Goal: Information Seeking & Learning: Check status

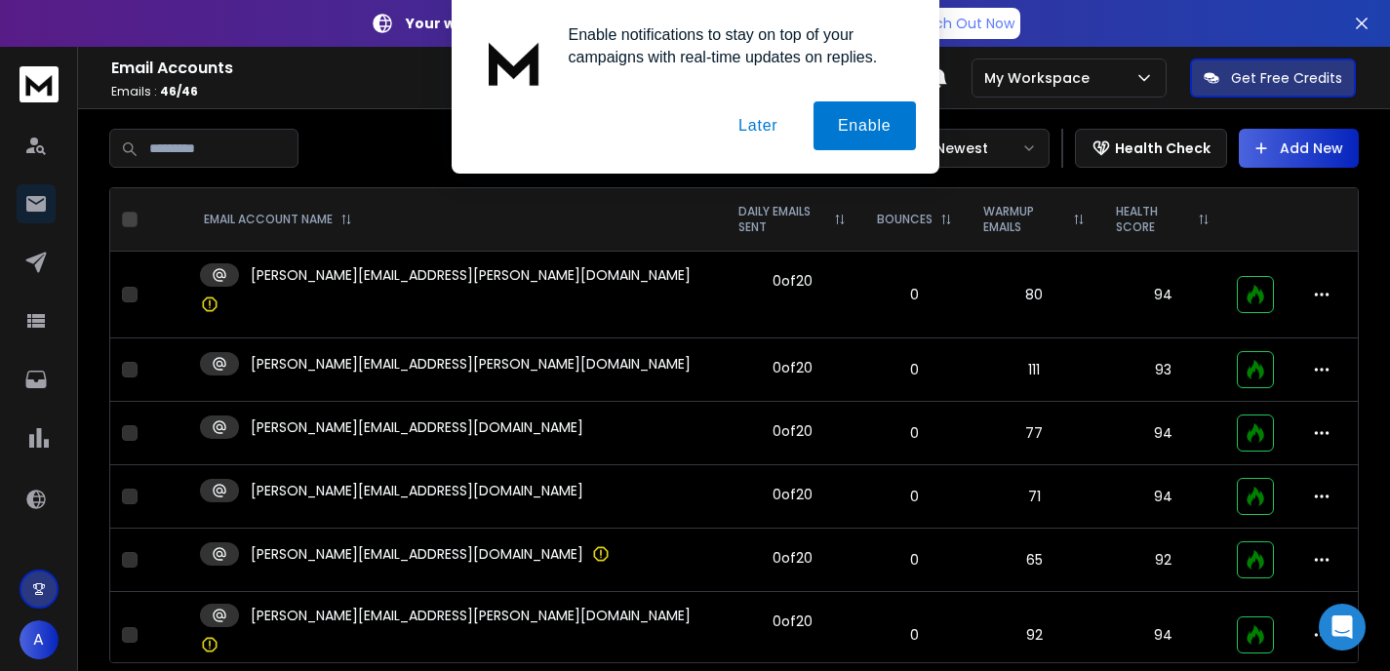
click at [759, 125] on button "Later" at bounding box center [758, 125] width 88 height 49
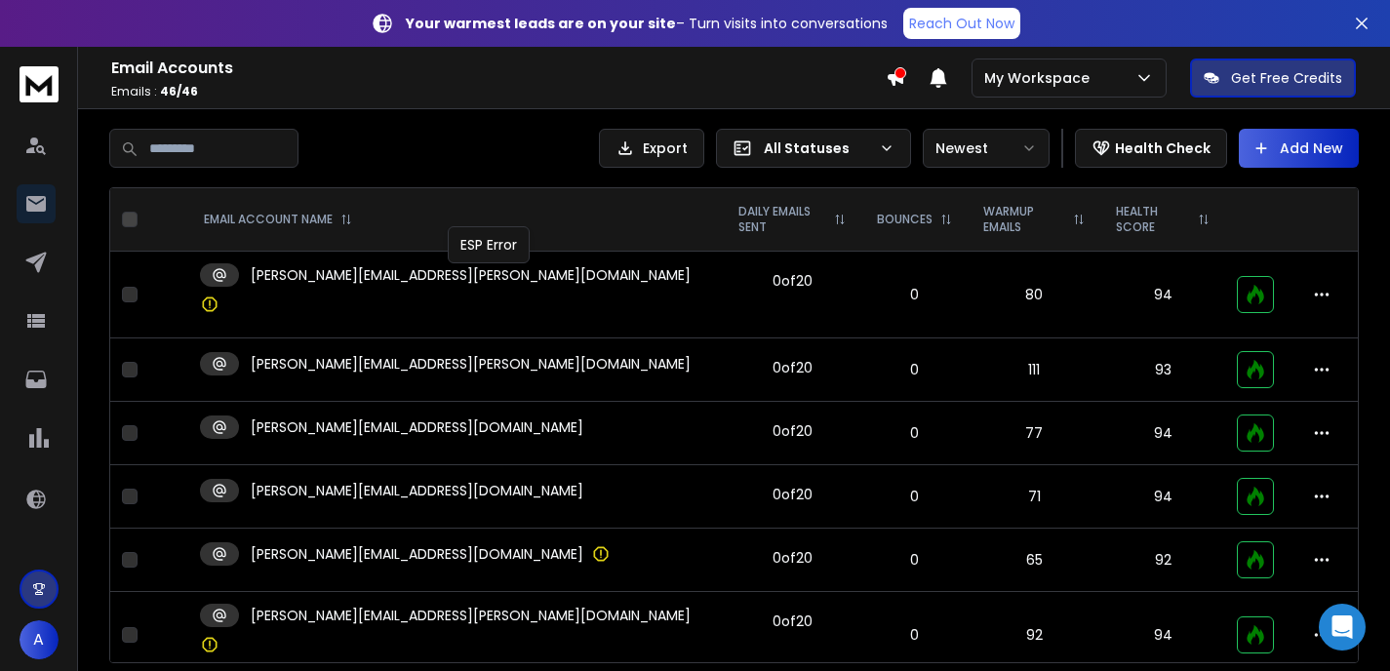
click at [218, 298] on icon at bounding box center [210, 305] width 15 height 15
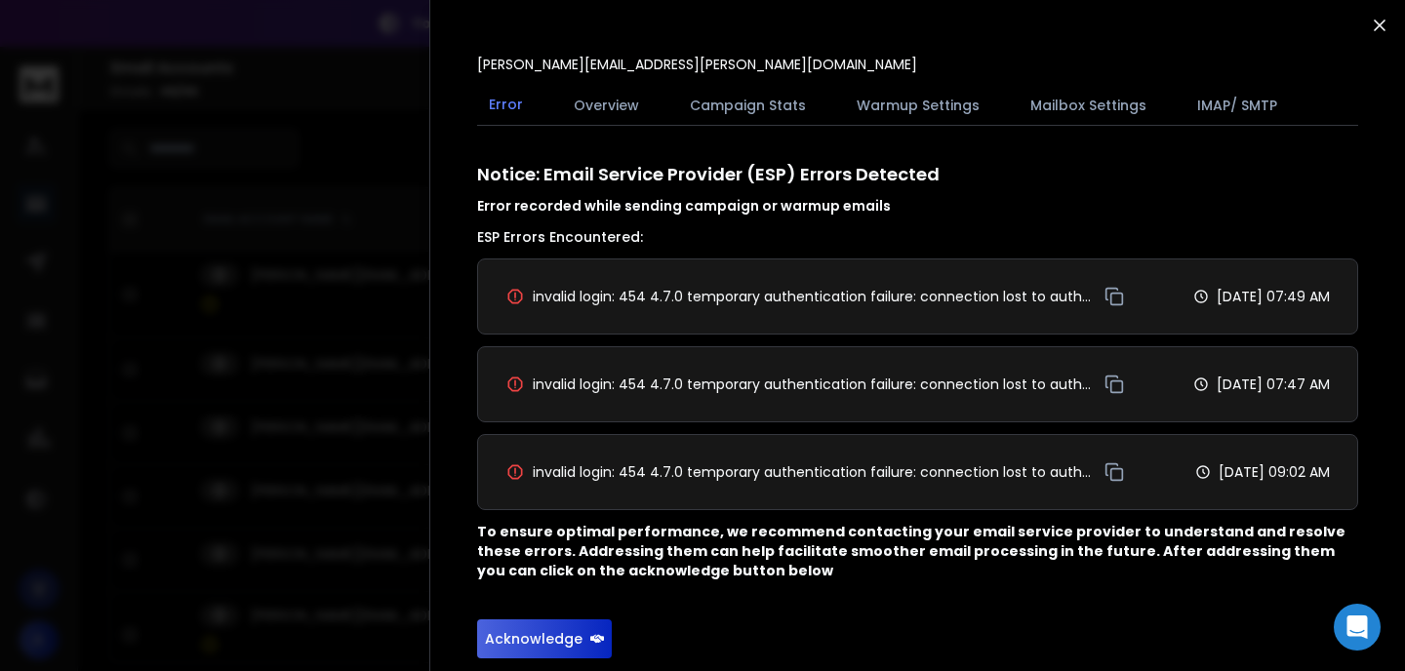
click at [1379, 27] on icon "button" at bounding box center [1380, 26] width 20 height 20
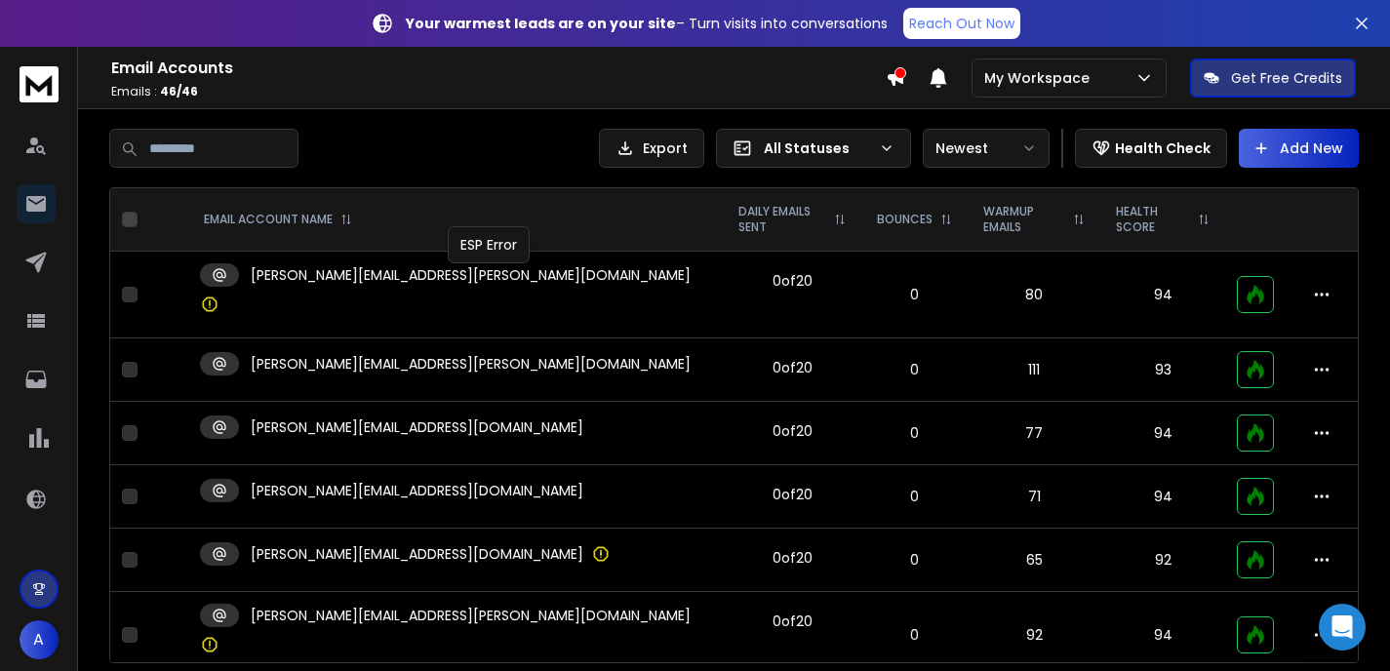
click at [219, 295] on icon at bounding box center [210, 305] width 20 height 20
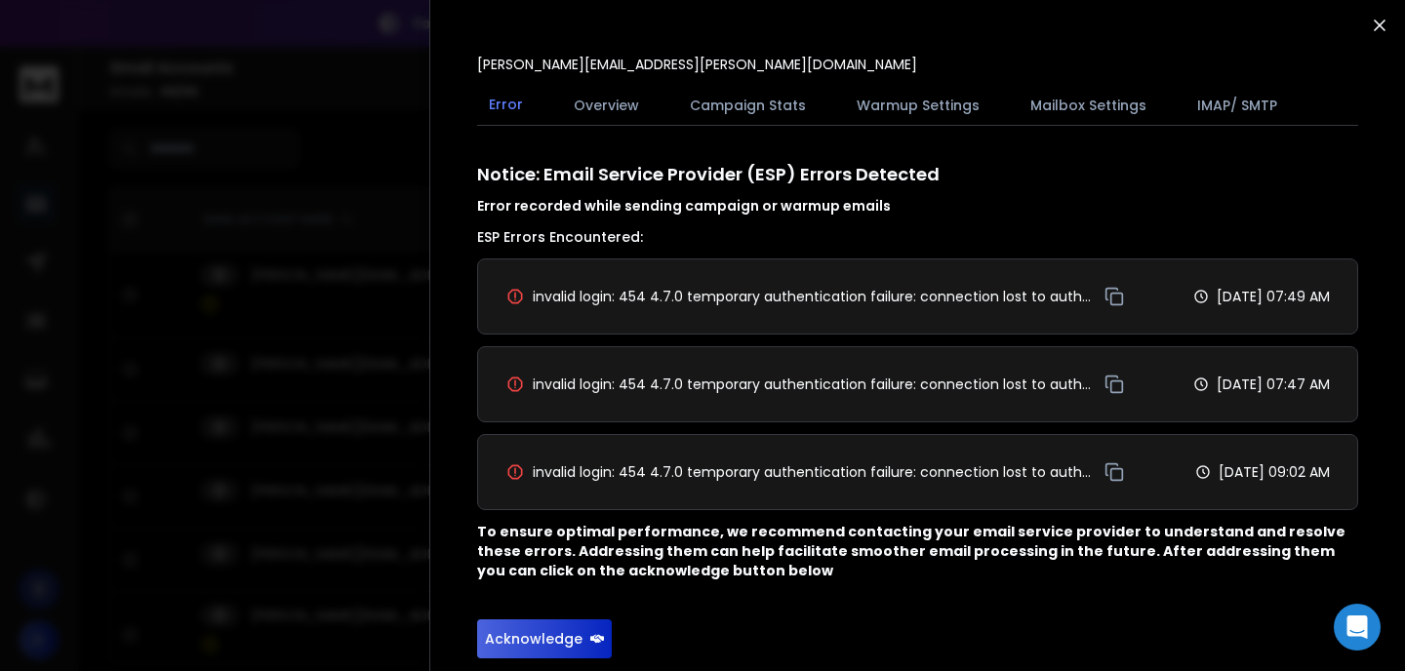
click at [1374, 31] on icon "button" at bounding box center [1380, 26] width 20 height 20
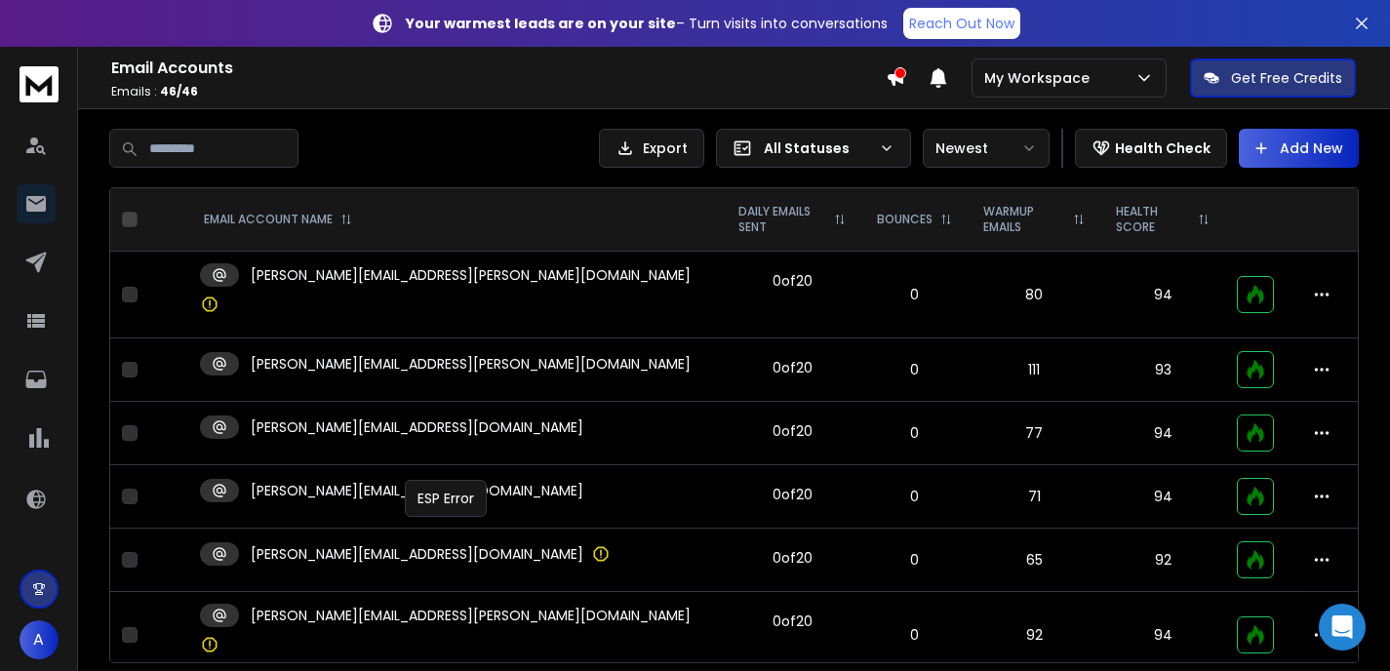
click at [594, 547] on icon at bounding box center [601, 554] width 15 height 15
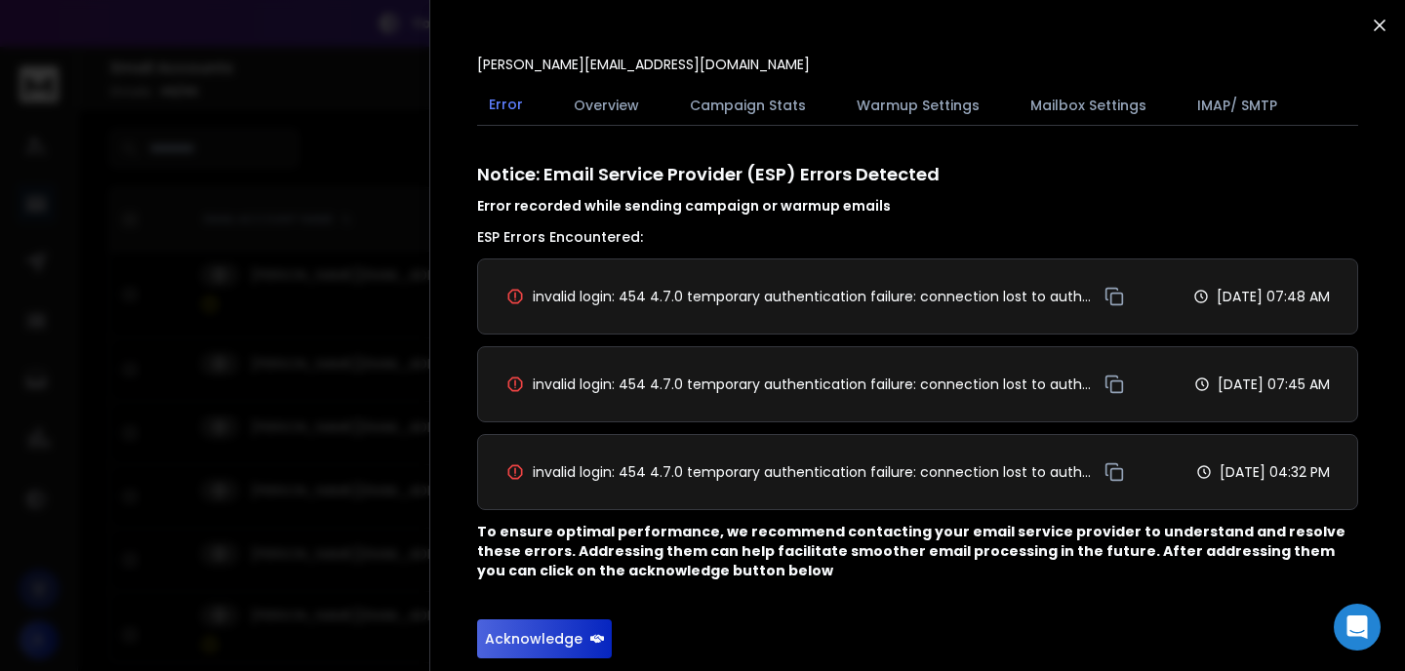
click at [1376, 29] on icon "button" at bounding box center [1379, 25] width 10 height 10
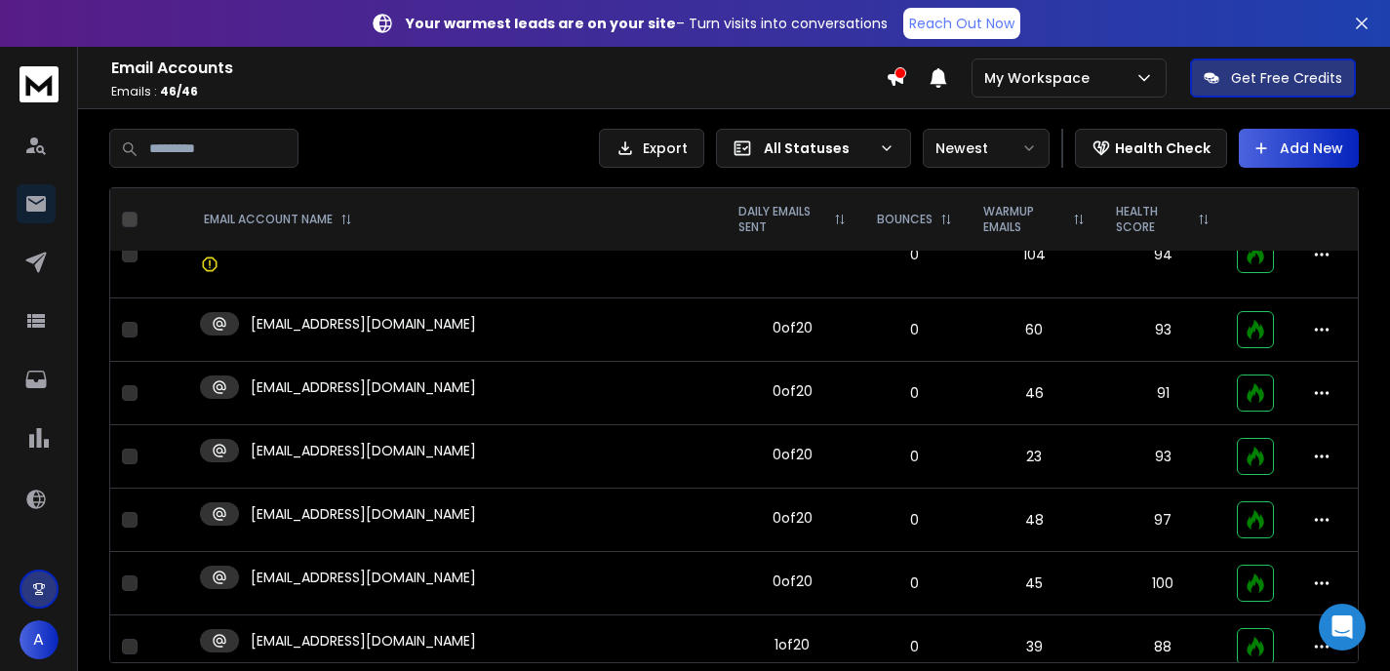
scroll to position [425, 0]
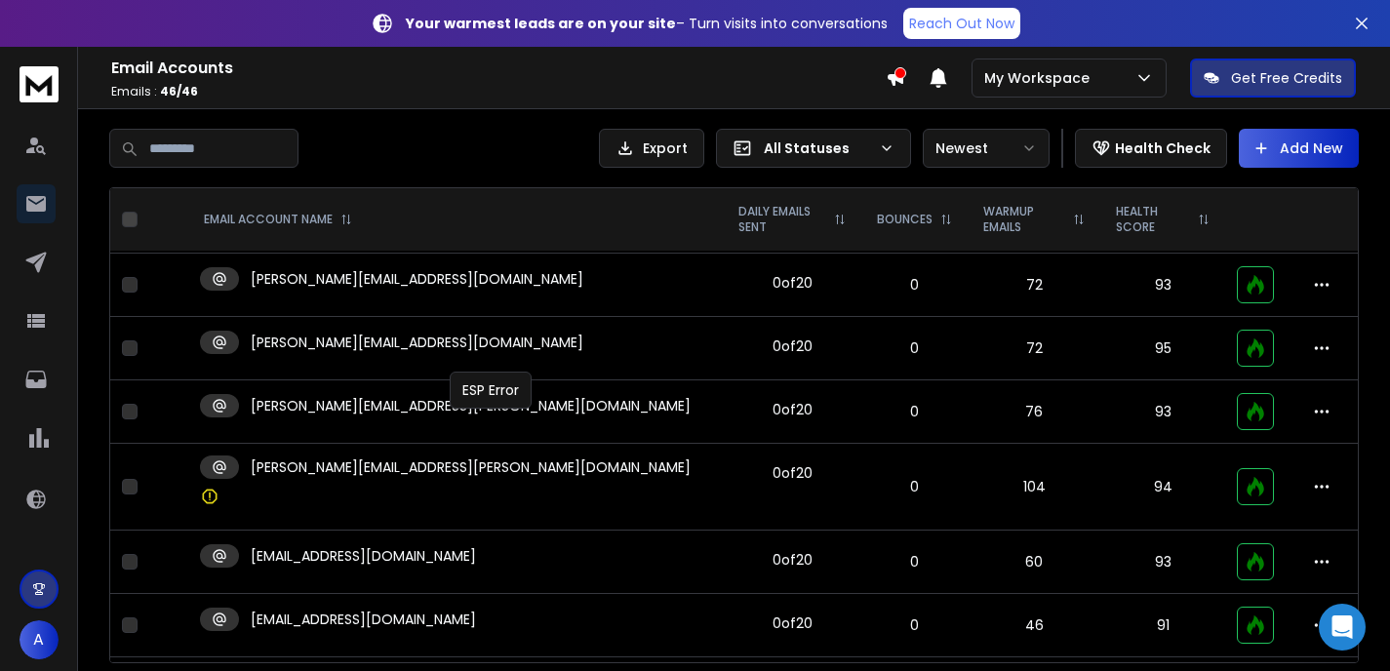
click at [219, 487] on icon at bounding box center [210, 497] width 20 height 20
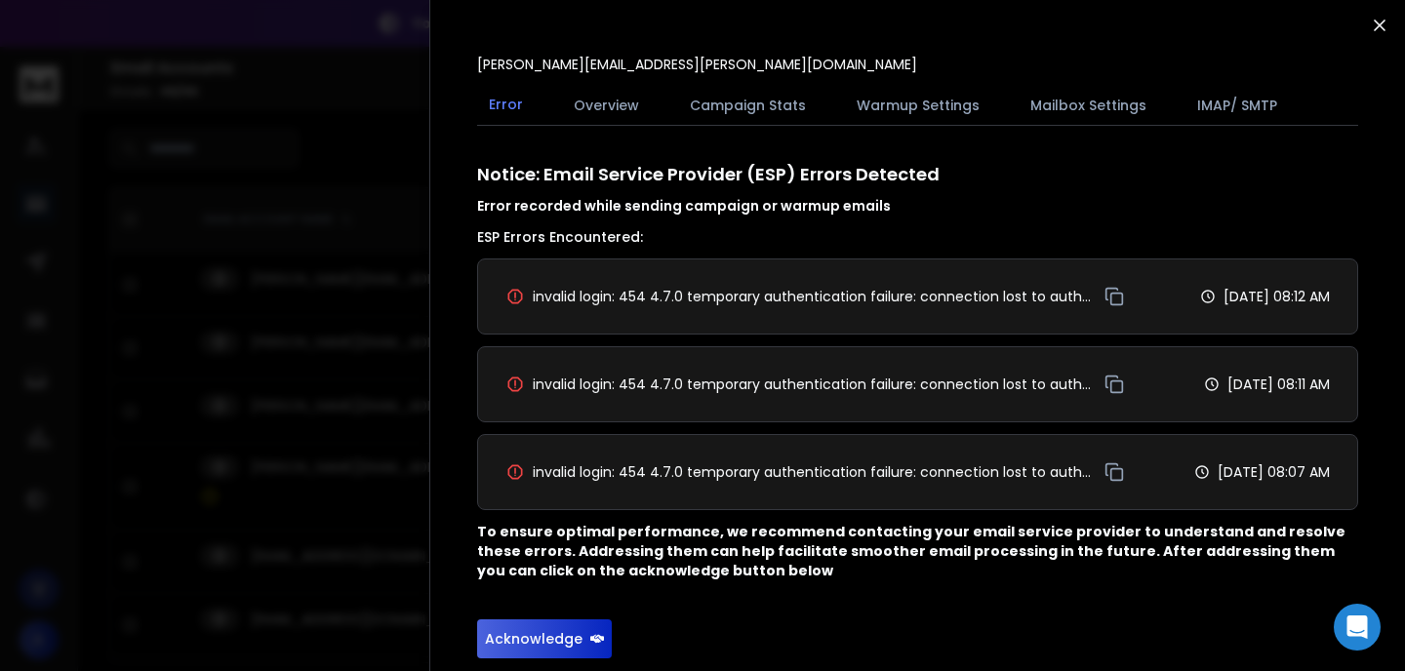
click at [1375, 22] on icon "button" at bounding box center [1380, 26] width 20 height 20
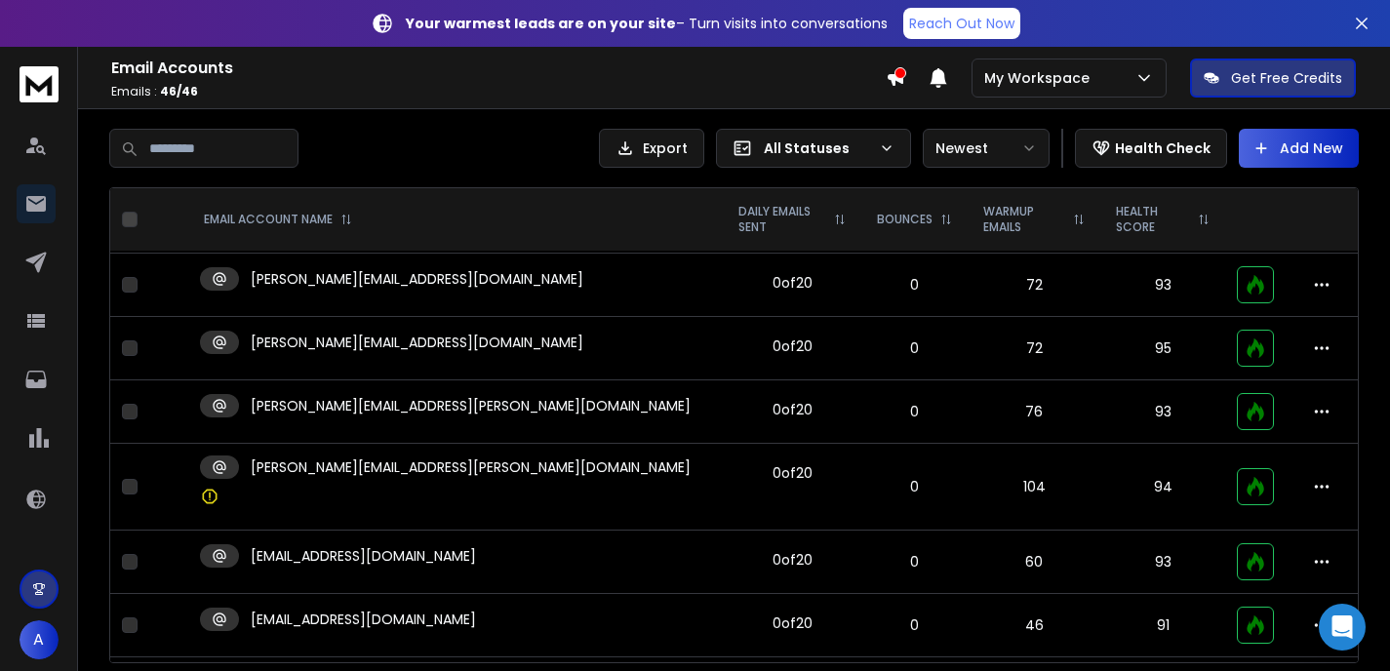
scroll to position [421, 0]
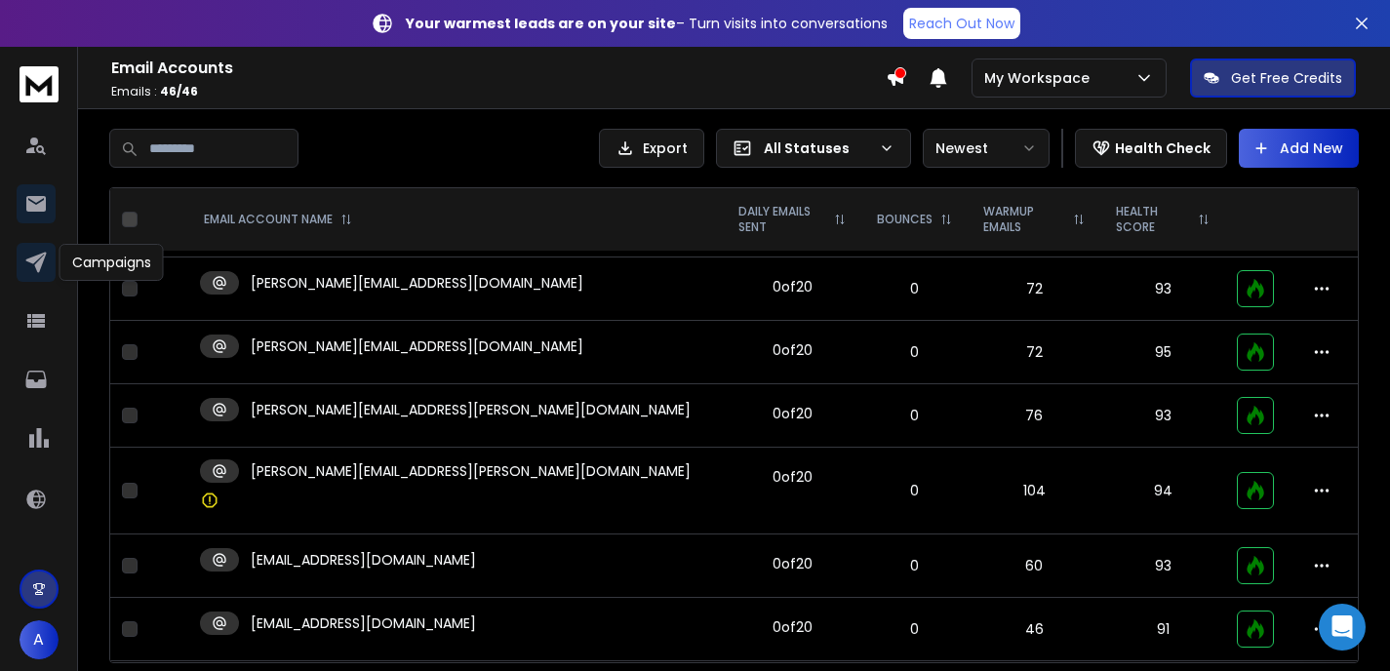
click at [43, 253] on icon at bounding box center [35, 262] width 20 height 20
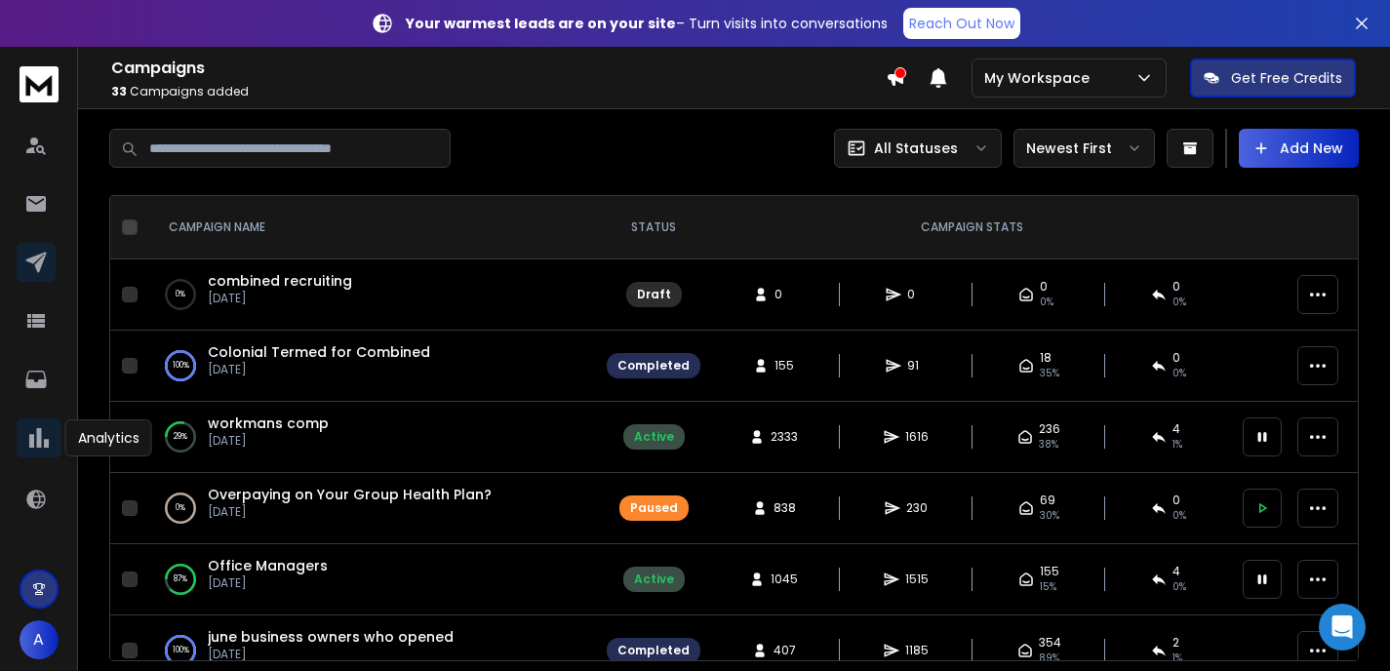
click at [45, 448] on icon at bounding box center [38, 437] width 29 height 29
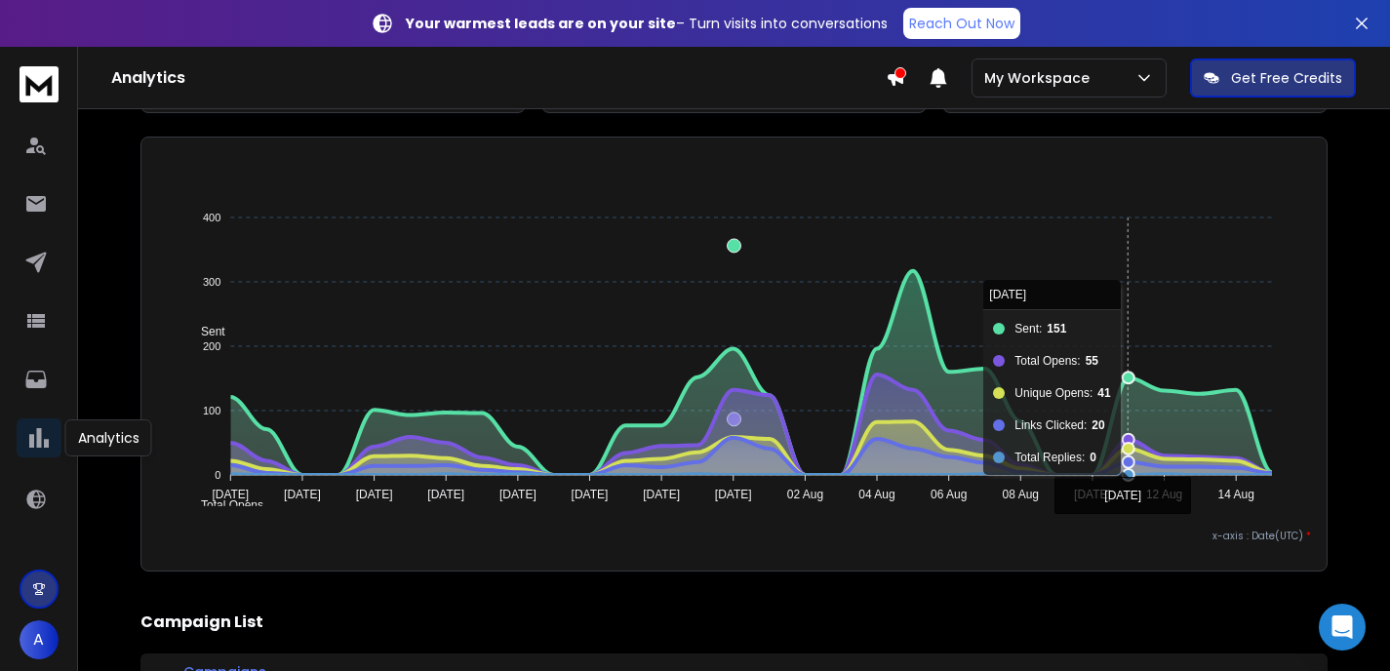
scroll to position [301, 0]
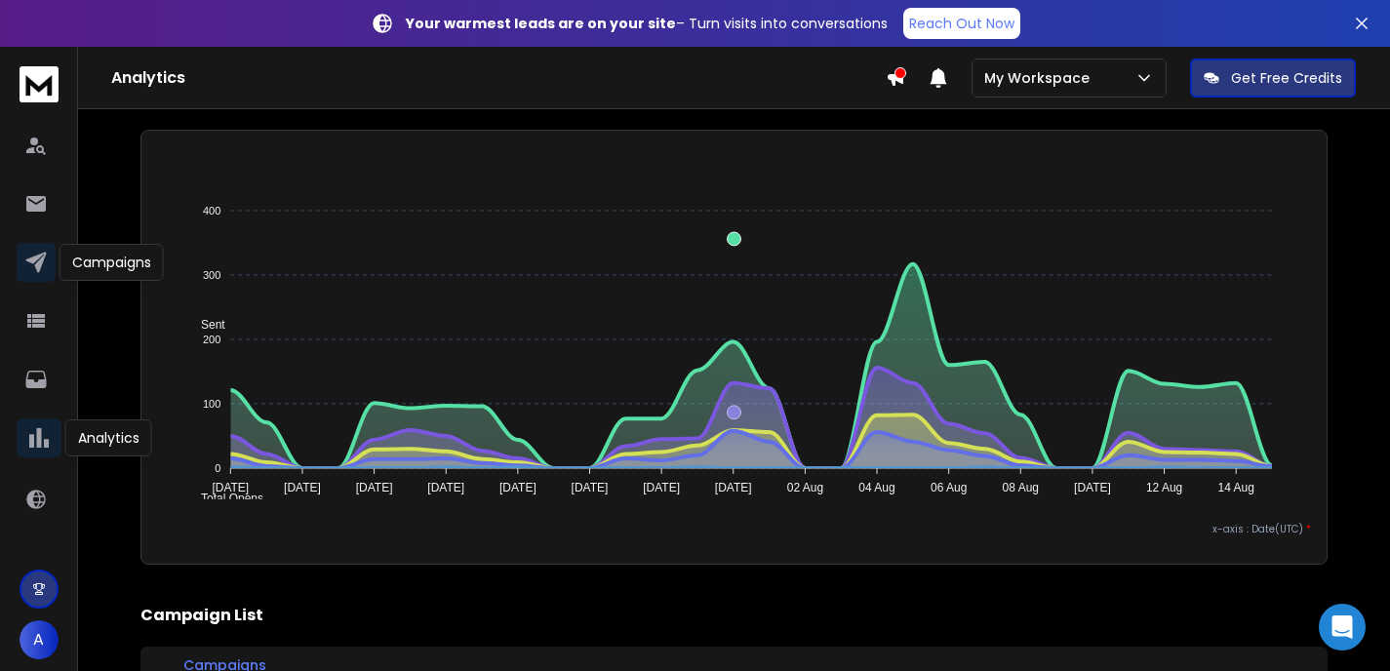
click at [38, 251] on icon at bounding box center [35, 262] width 23 height 23
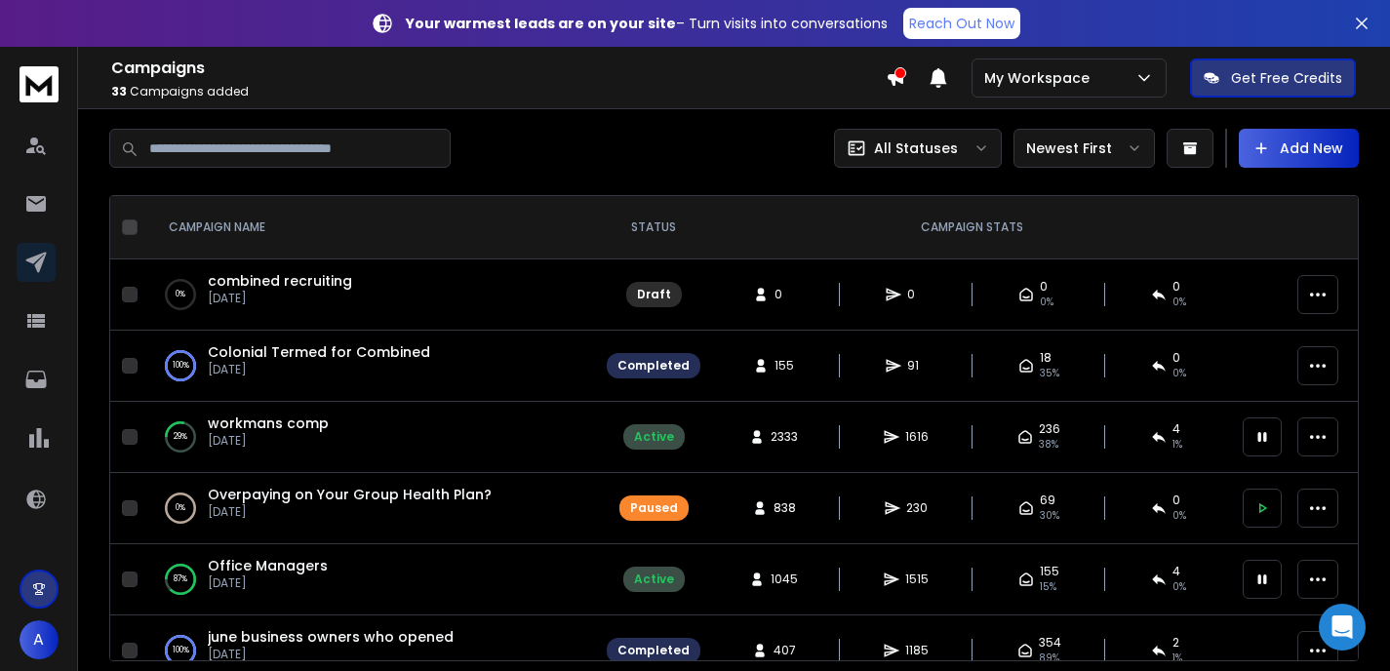
click at [263, 566] on span "Office Managers" at bounding box center [268, 566] width 120 height 20
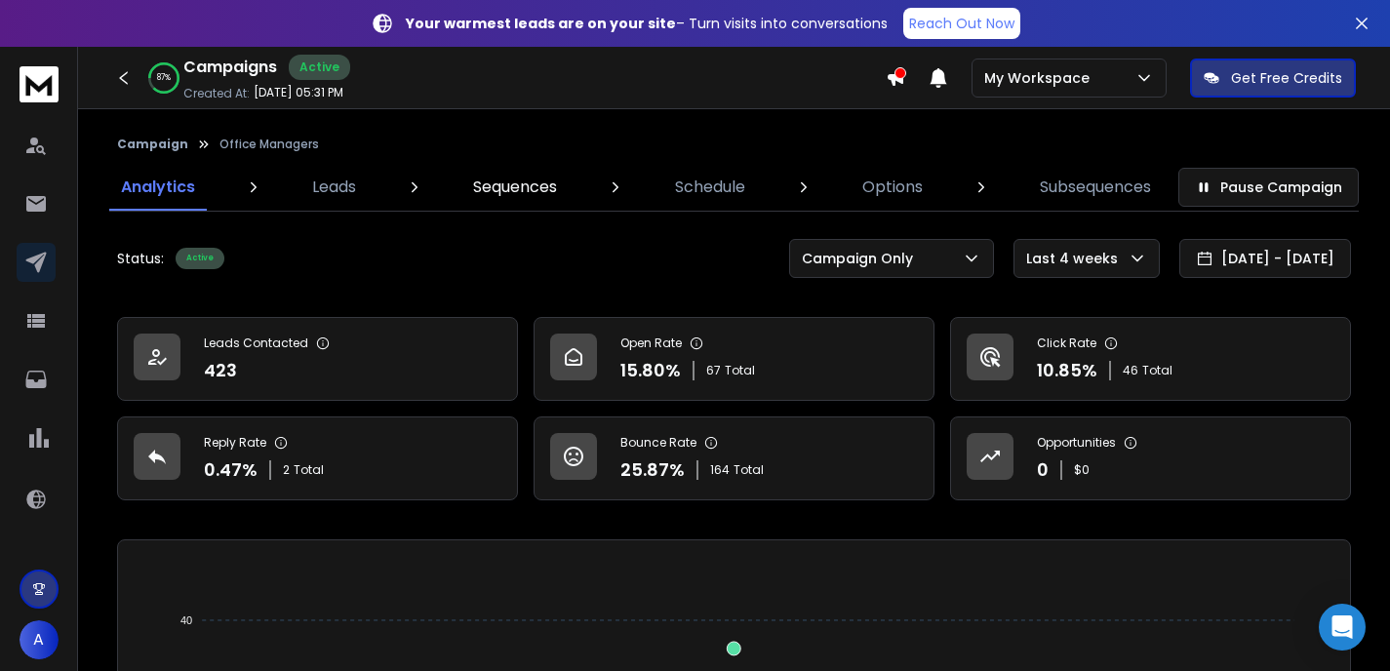
click at [495, 185] on p "Sequences" at bounding box center [515, 187] width 84 height 23
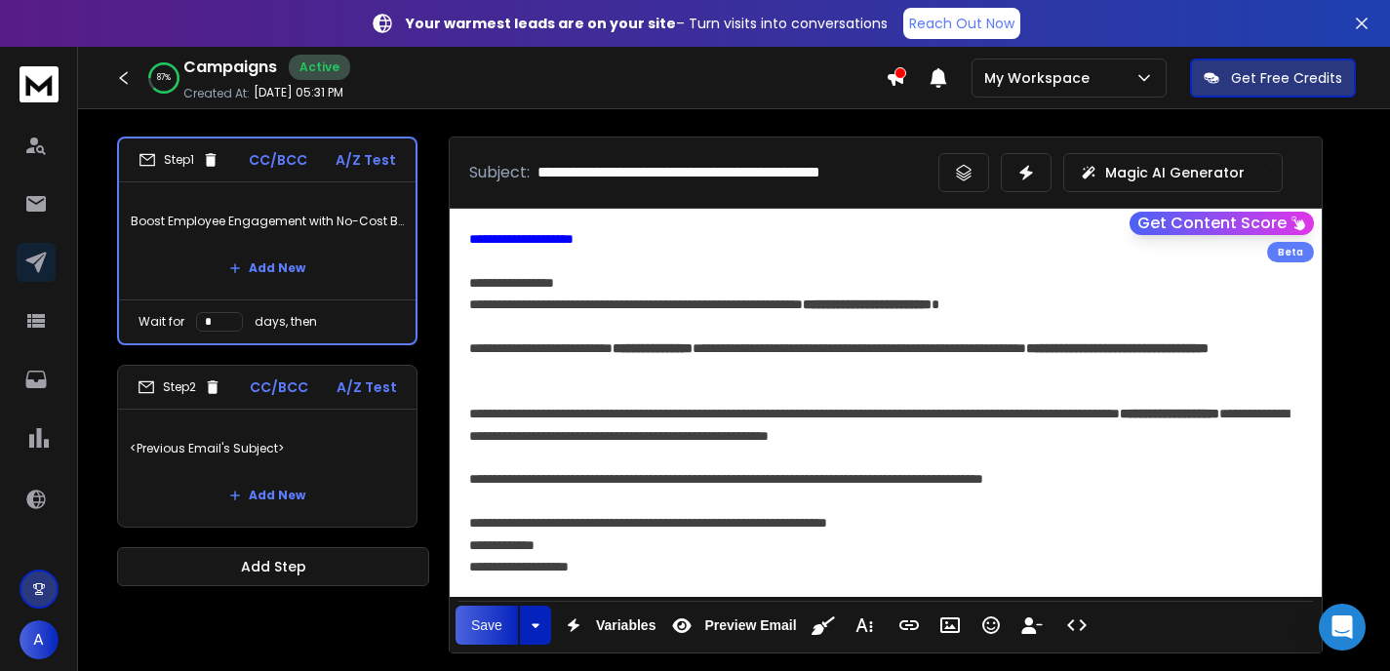
scroll to position [112, 0]
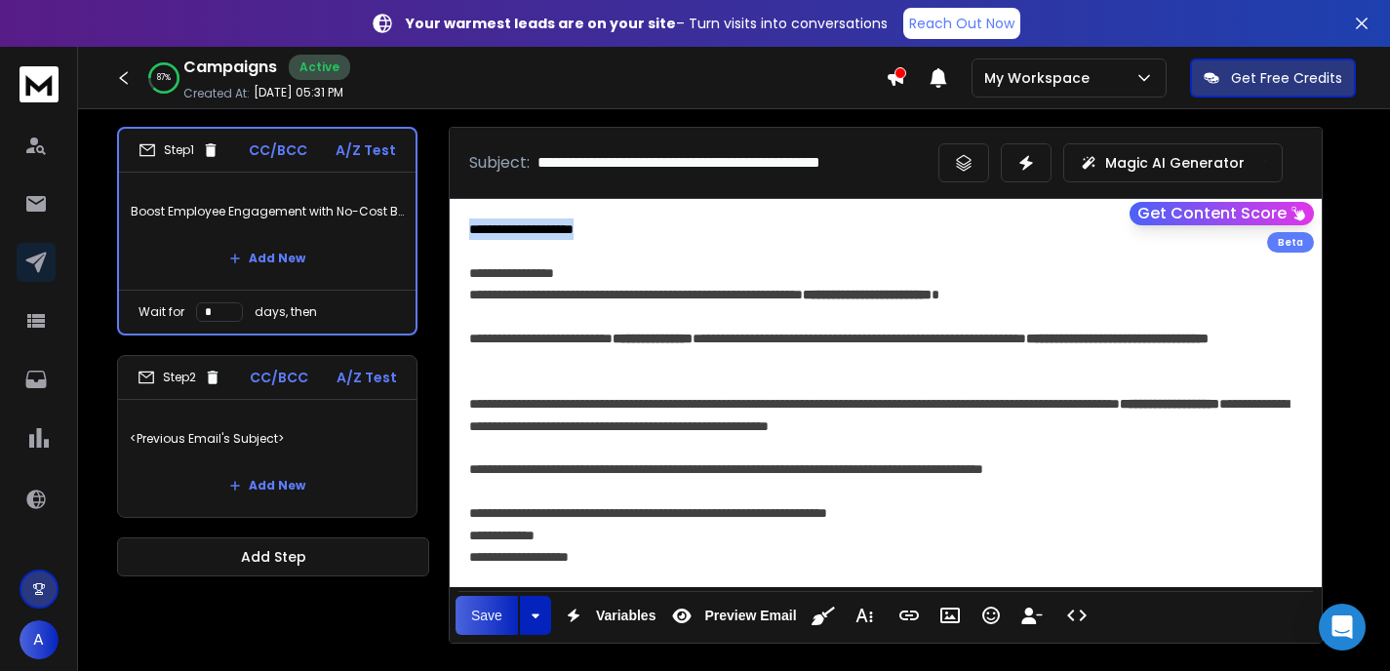
drag, startPoint x: 606, startPoint y: 226, endPoint x: 421, endPoint y: 219, distance: 184.5
click at [421, 219] on div "**********" at bounding box center [734, 385] width 1234 height 517
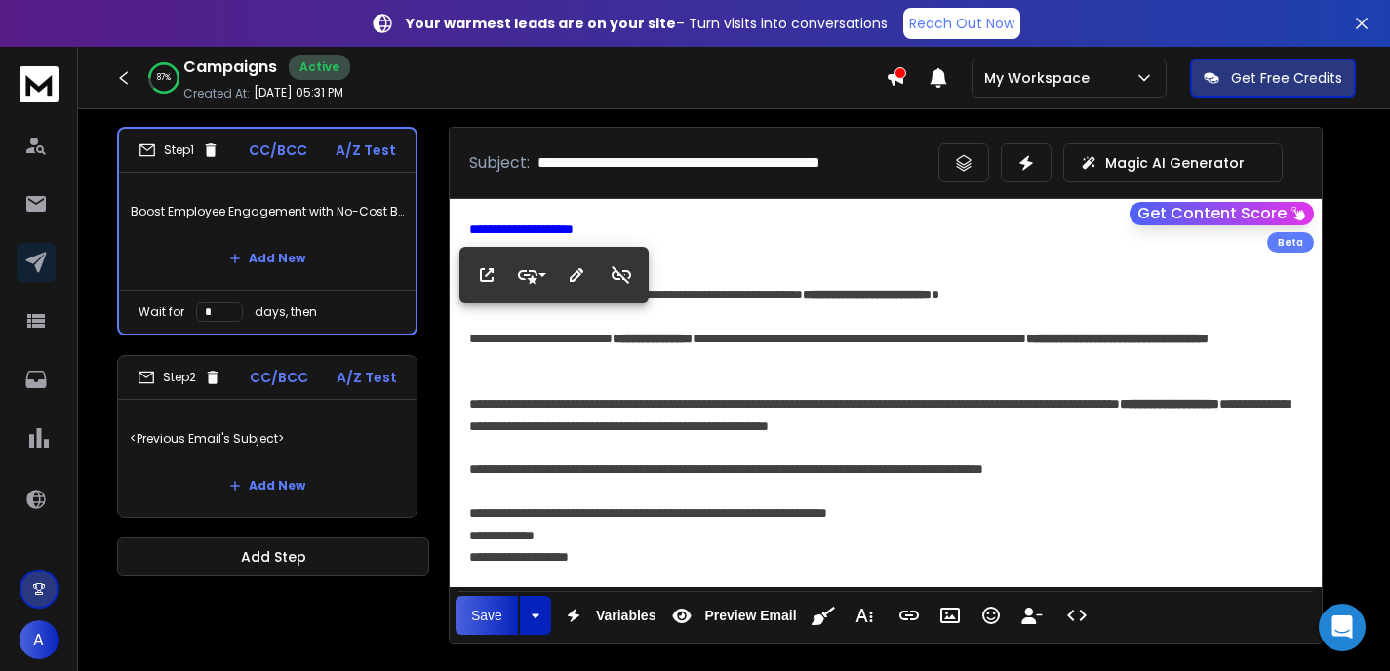
click at [816, 450] on div at bounding box center [885, 447] width 833 height 21
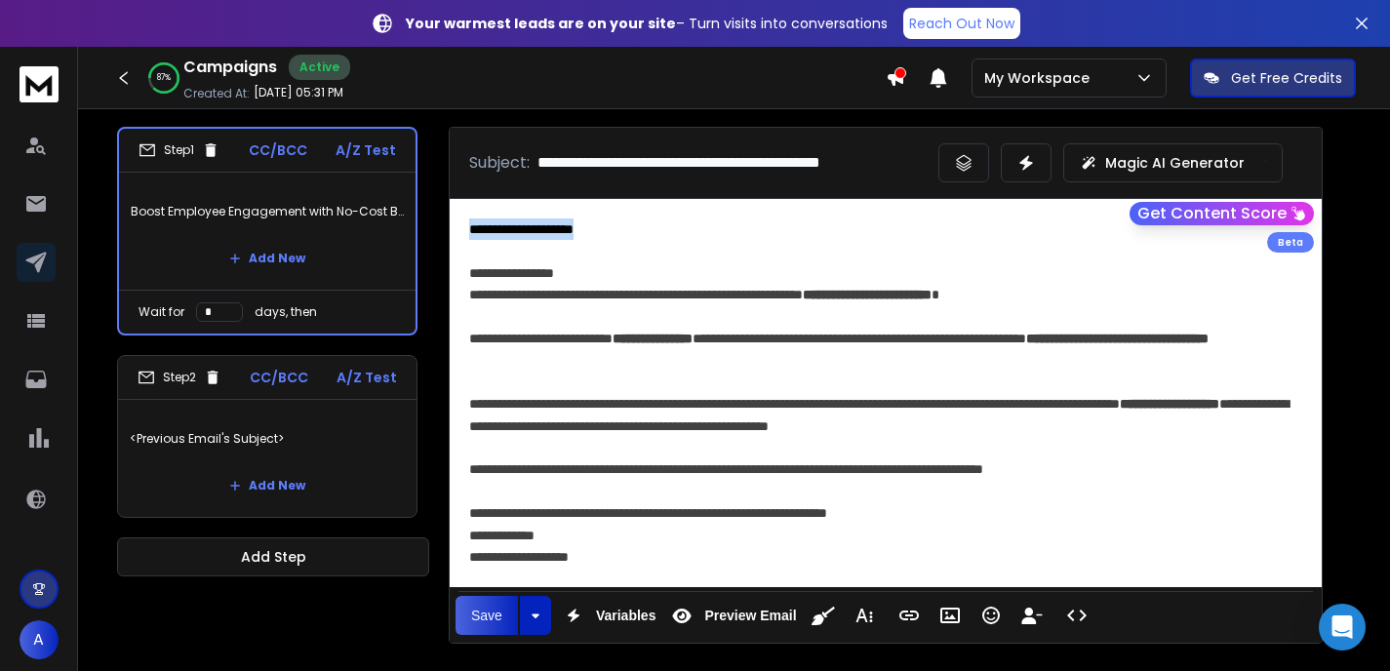
drag, startPoint x: 629, startPoint y: 225, endPoint x: 450, endPoint y: 220, distance: 179.6
click at [450, 220] on div "**********" at bounding box center [886, 393] width 872 height 388
click at [752, 542] on p "**********" at bounding box center [885, 535] width 833 height 21
click at [748, 556] on div "**********" at bounding box center [885, 556] width 833 height 21
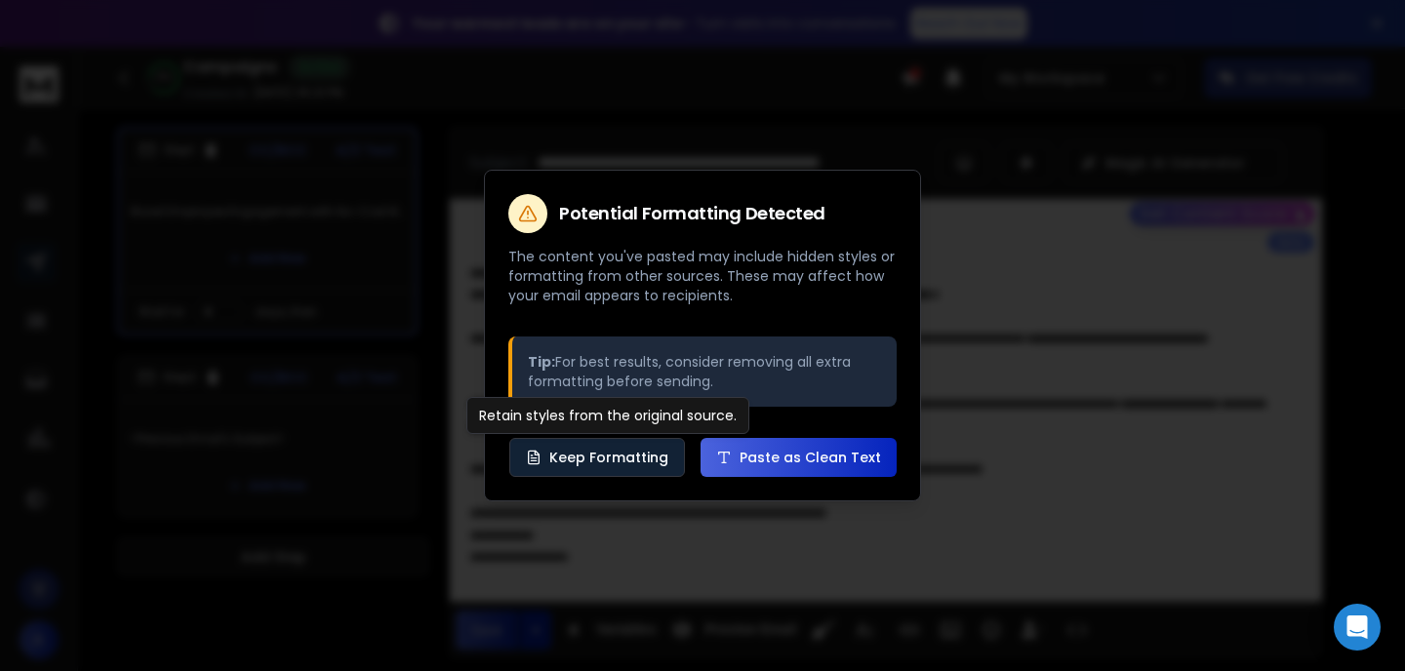
click at [659, 453] on button "Keep Formatting" at bounding box center [597, 457] width 176 height 39
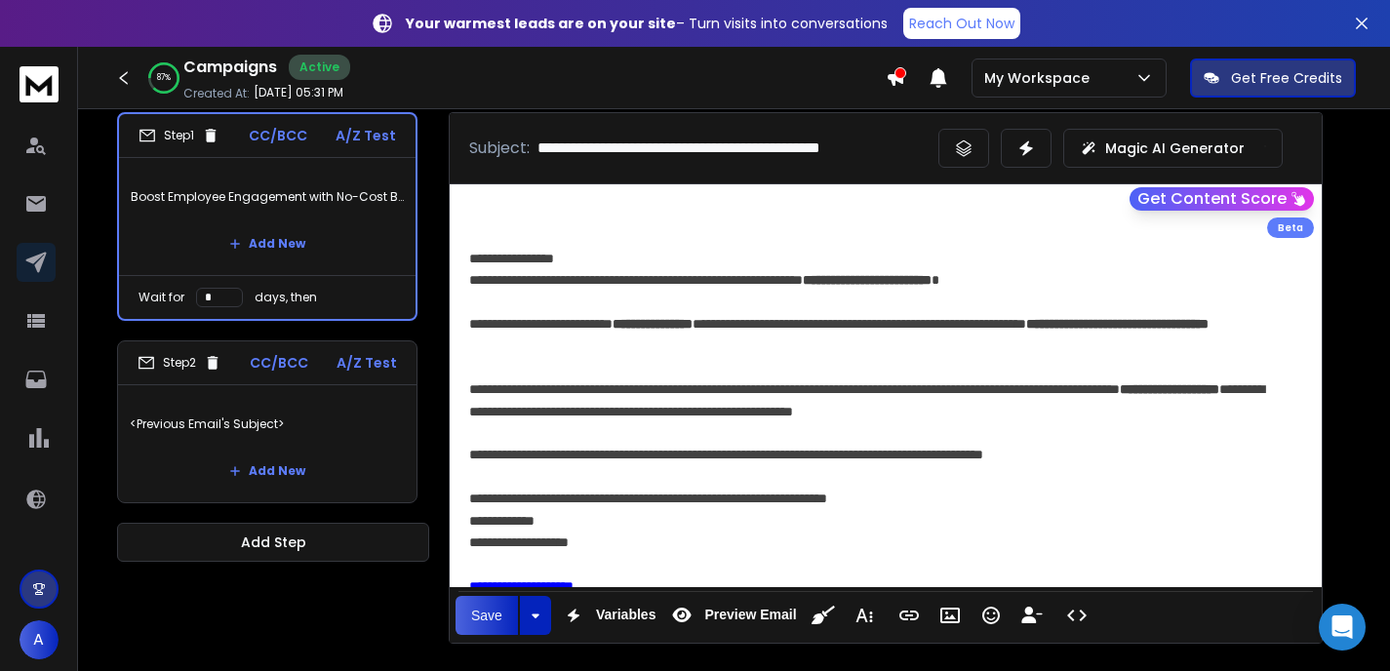
click at [279, 436] on p "<Previous Email's Subject>" at bounding box center [267, 424] width 275 height 55
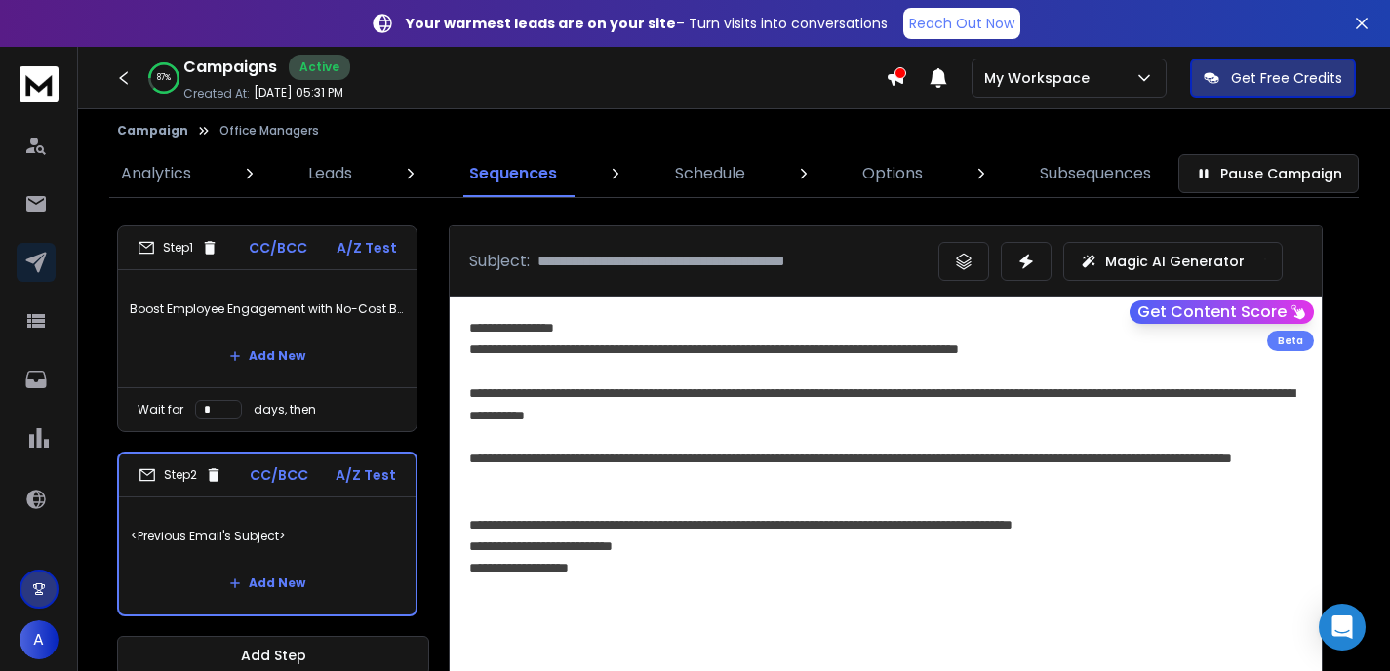
scroll to position [39, 0]
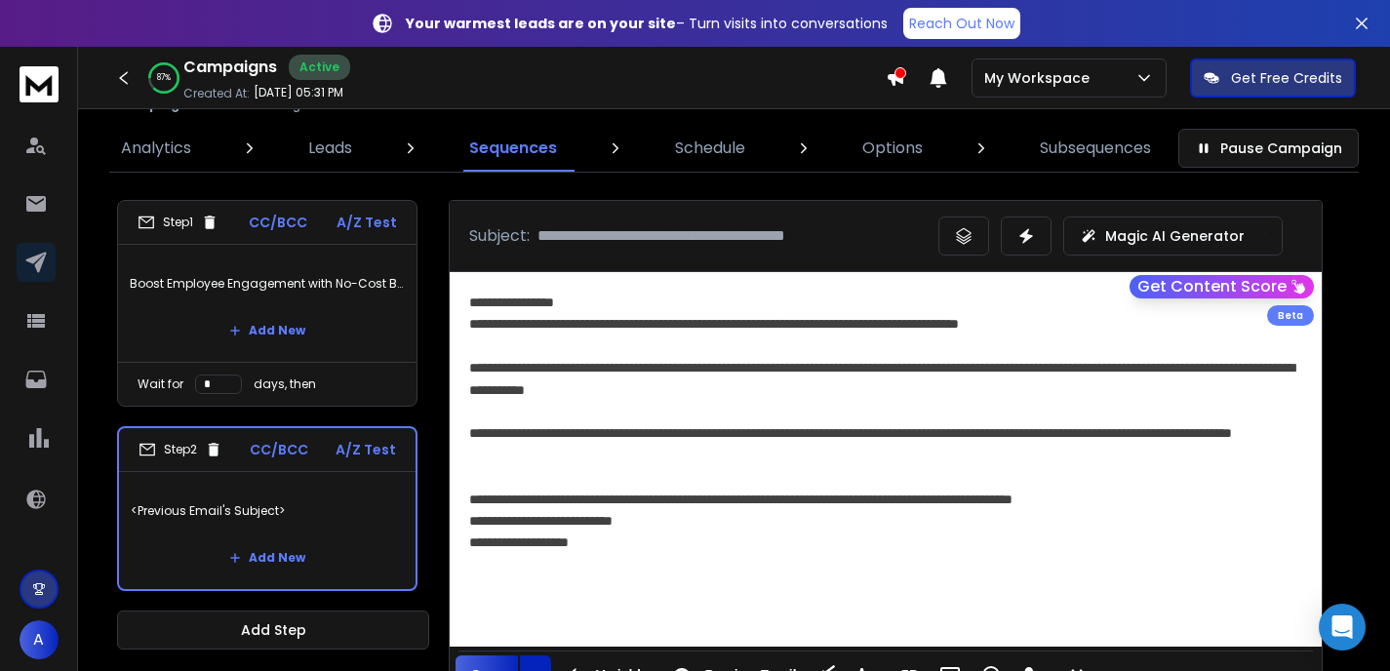
click at [656, 578] on div "**********" at bounding box center [886, 459] width 872 height 375
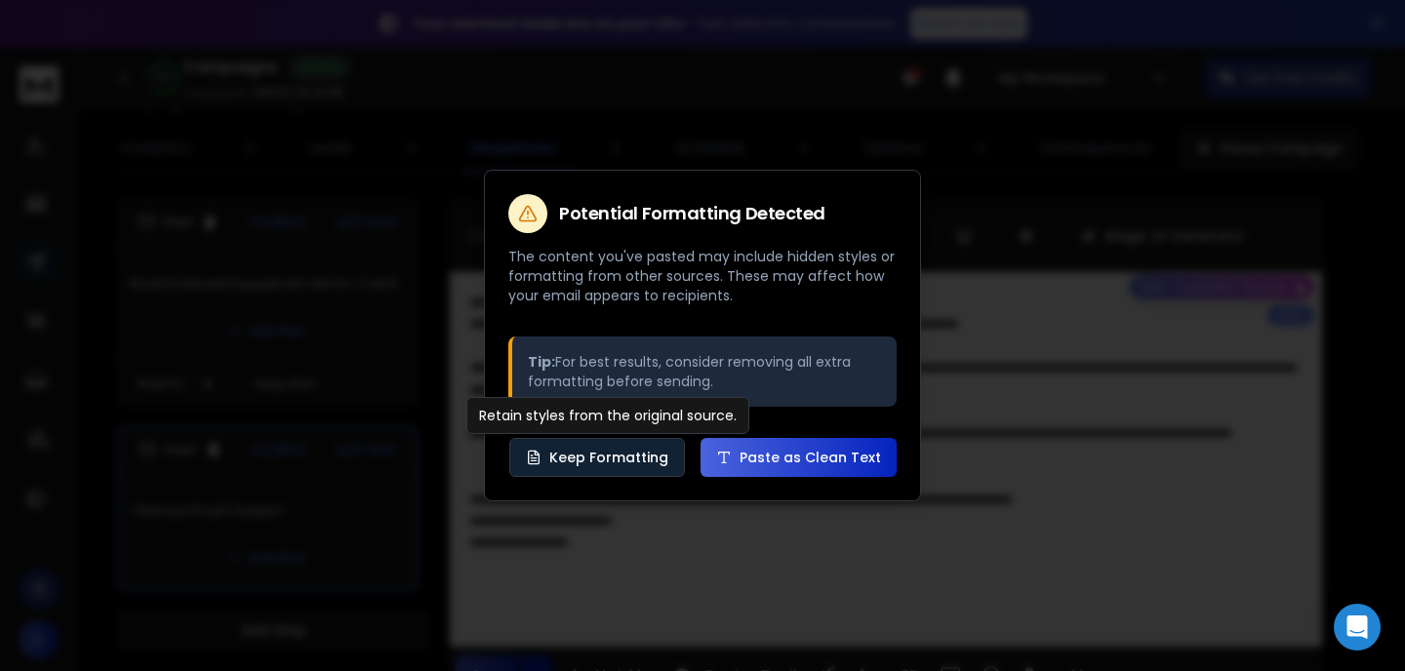
click at [662, 457] on button "Keep Formatting" at bounding box center [597, 457] width 176 height 39
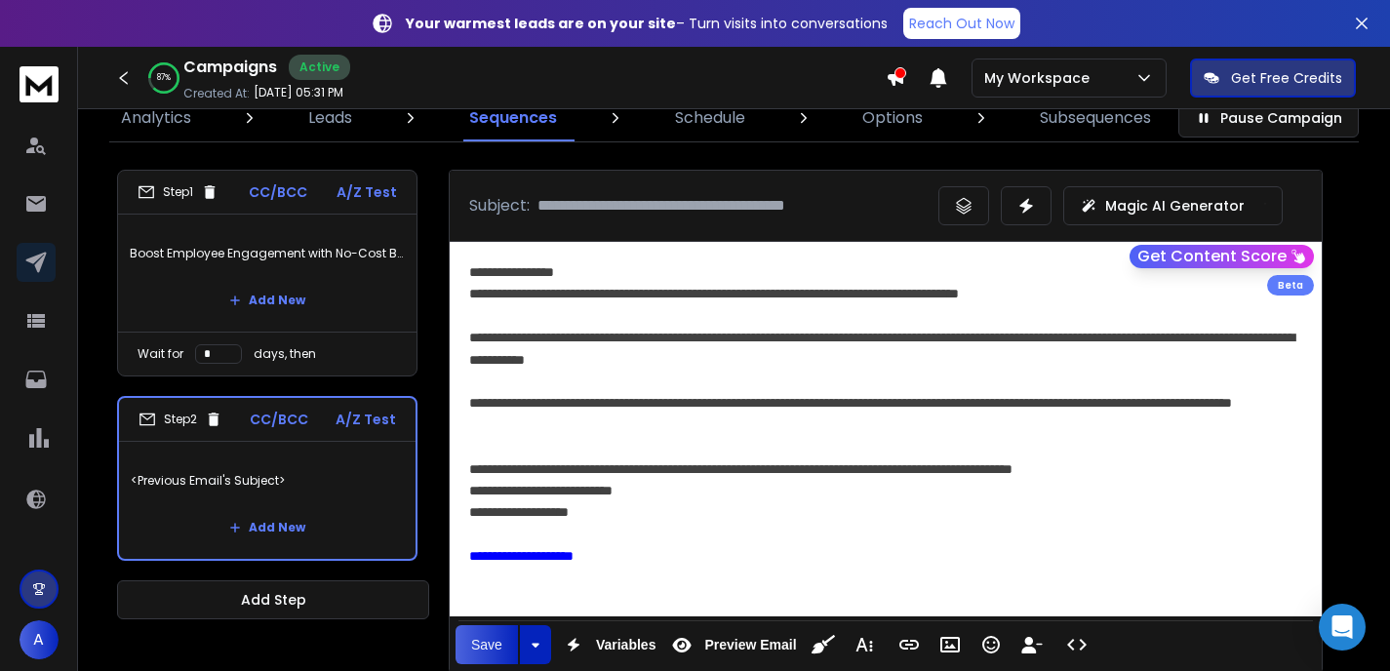
scroll to position [99, 0]
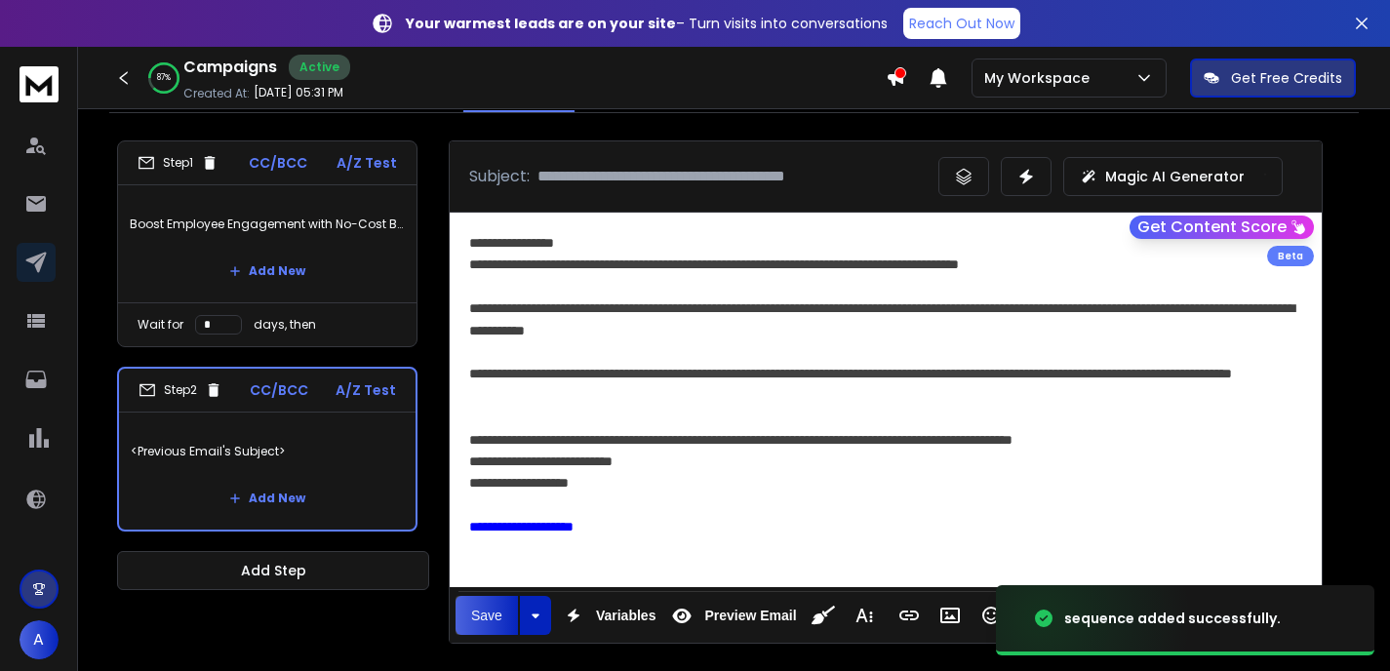
click at [265, 238] on p "Boost Employee Engagement with No-Cost Benefits" at bounding box center [267, 224] width 275 height 55
type input "**********"
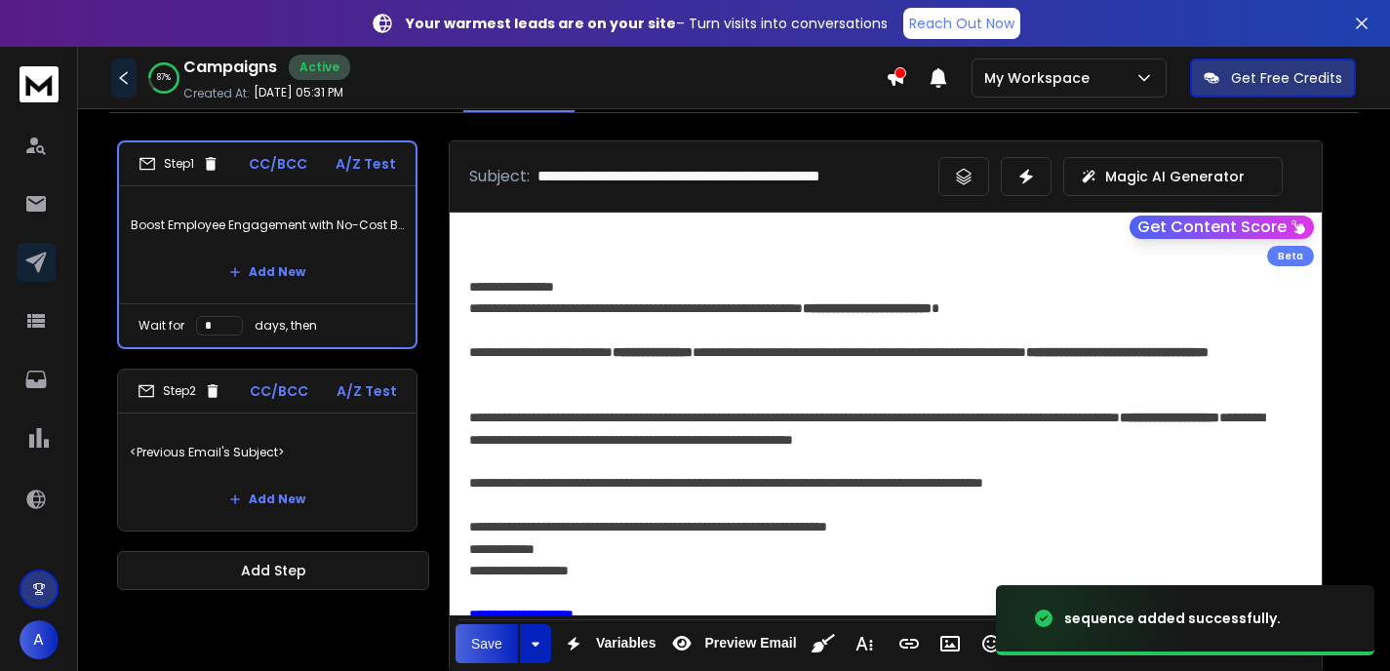
click at [124, 84] on icon at bounding box center [124, 78] width 18 height 18
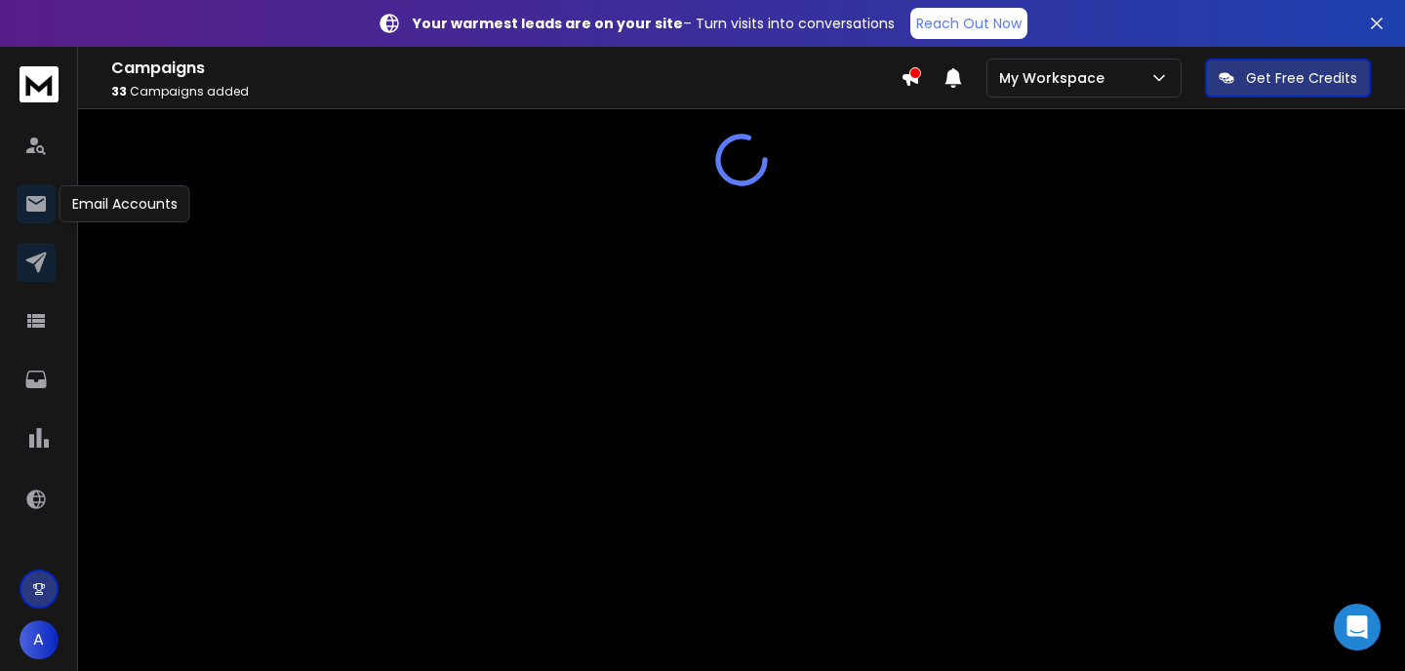
click at [40, 196] on icon at bounding box center [36, 204] width 20 height 16
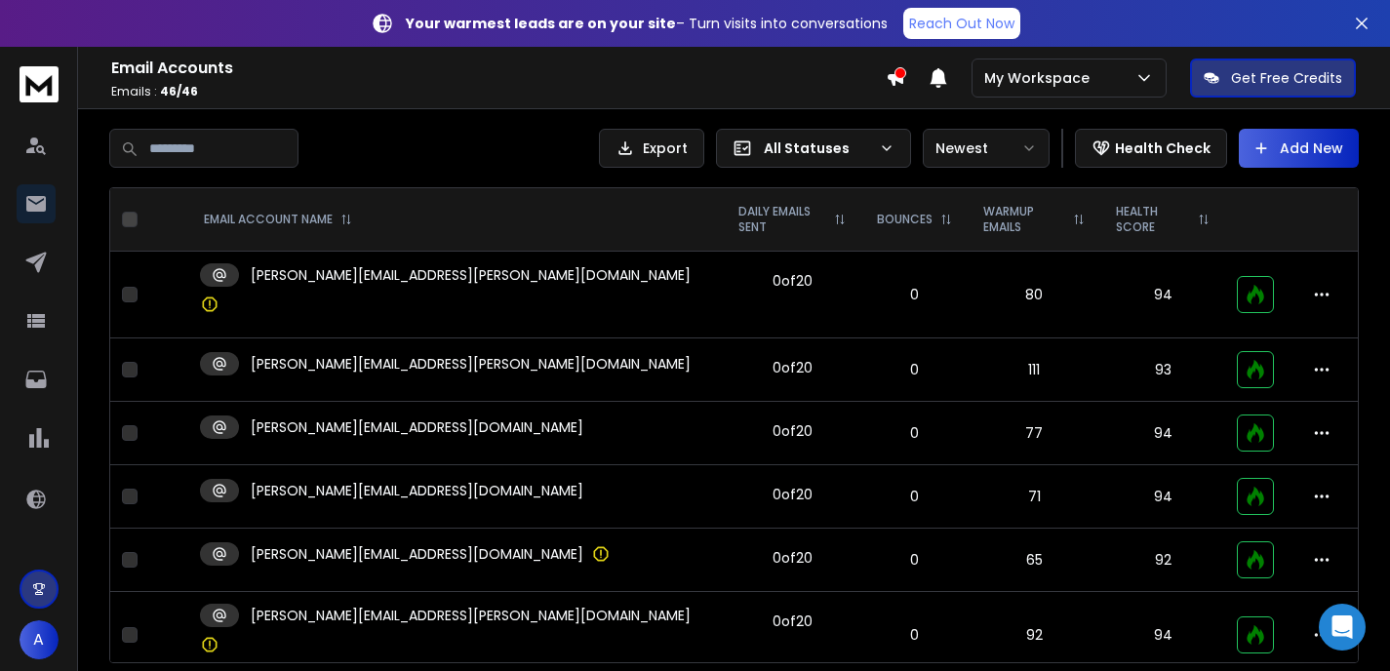
click at [443, 354] on p "[PERSON_NAME][EMAIL_ADDRESS][PERSON_NAME][DOMAIN_NAME]" at bounding box center [471, 364] width 440 height 20
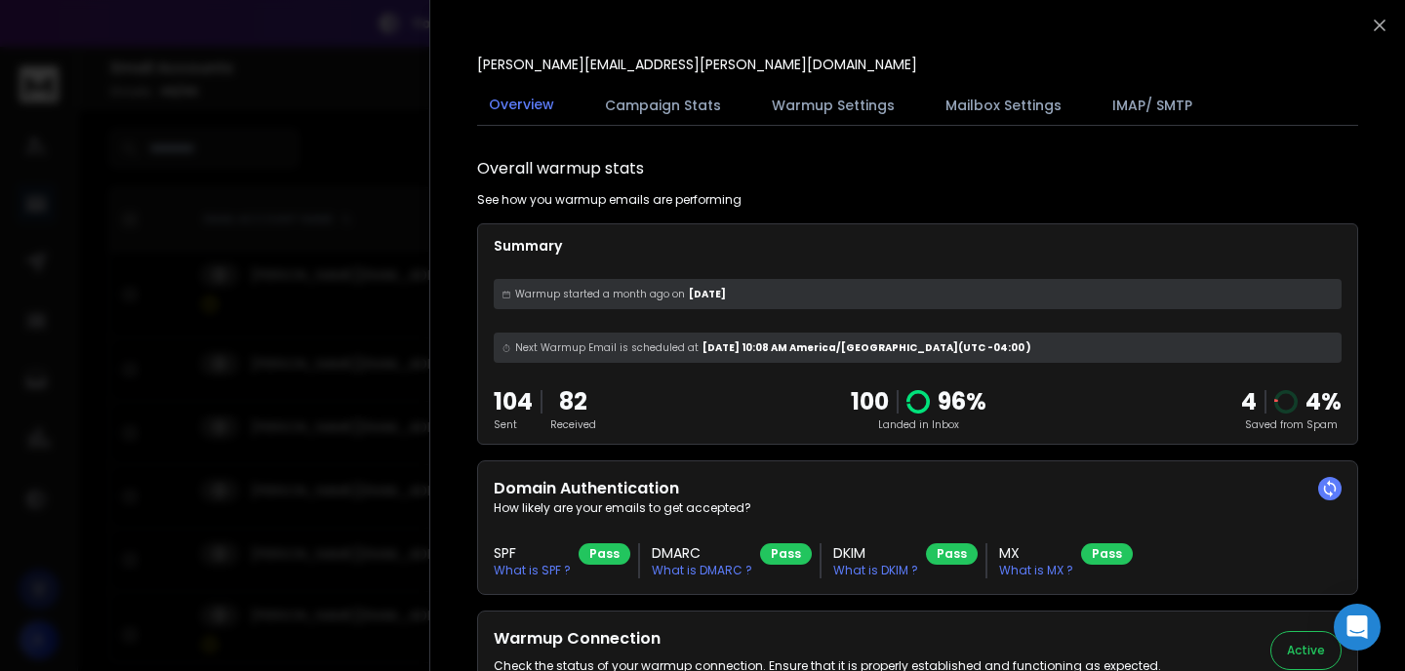
click at [635, 96] on button "Campaign Stats" at bounding box center [662, 105] width 139 height 43
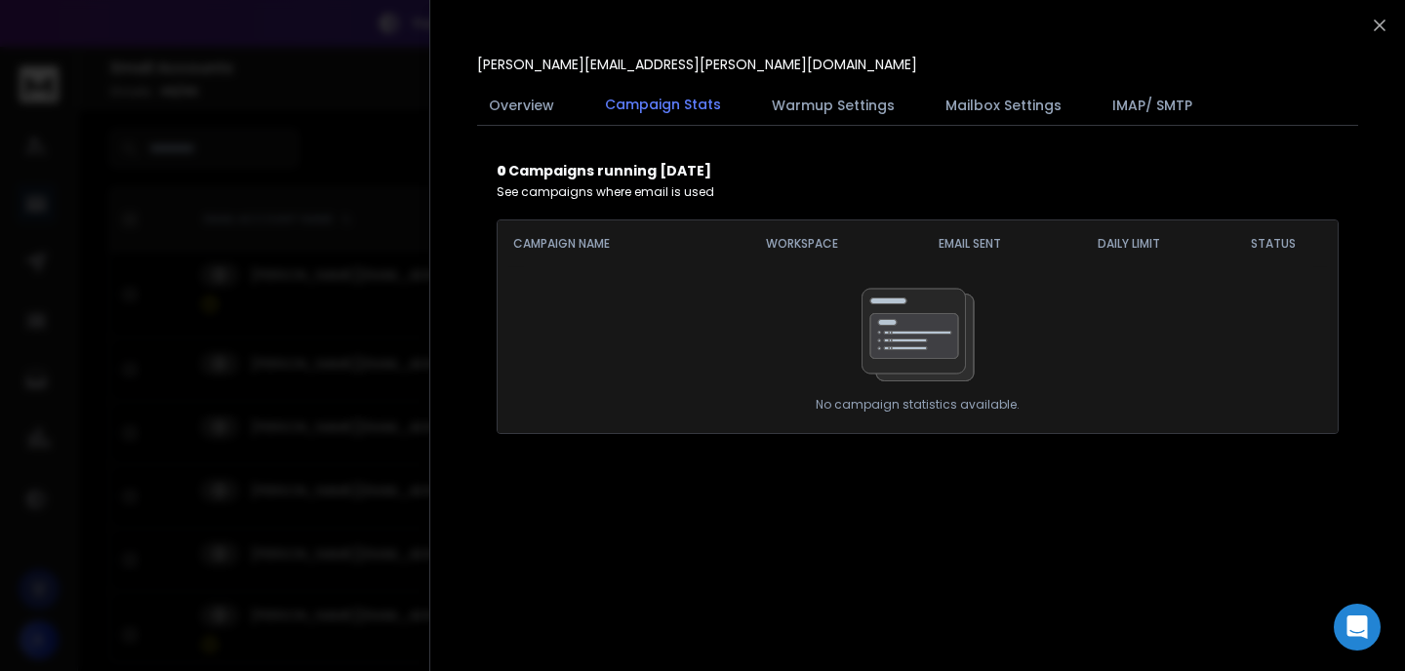
click at [824, 95] on button "Warmup Settings" at bounding box center [833, 105] width 146 height 43
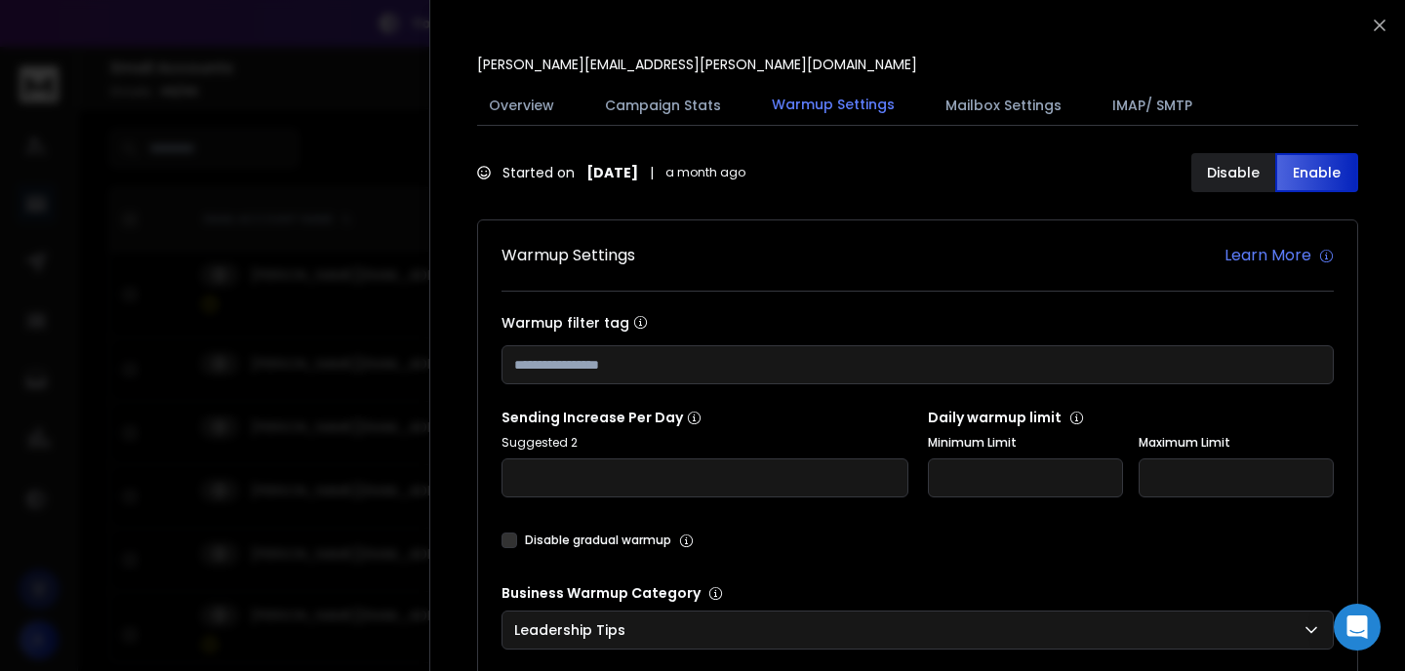
click at [648, 99] on button "Campaign Stats" at bounding box center [662, 105] width 139 height 43
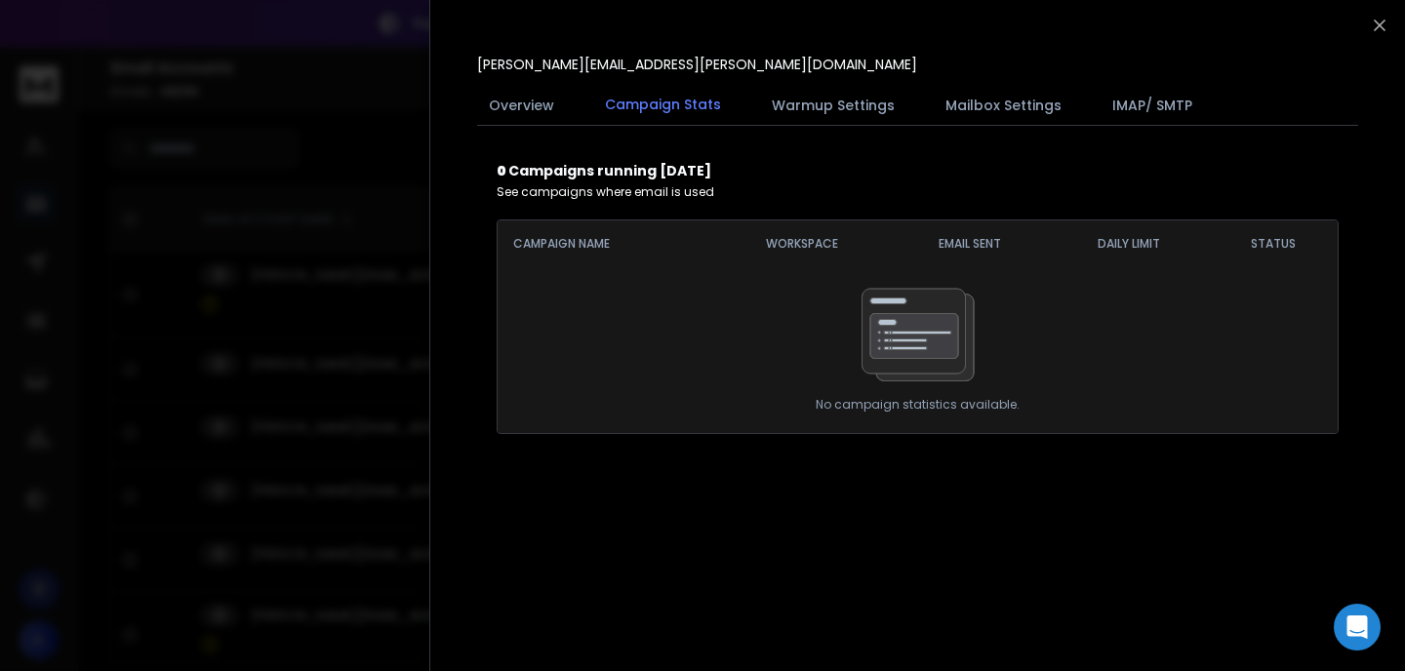
click at [846, 99] on button "Warmup Settings" at bounding box center [833, 105] width 146 height 43
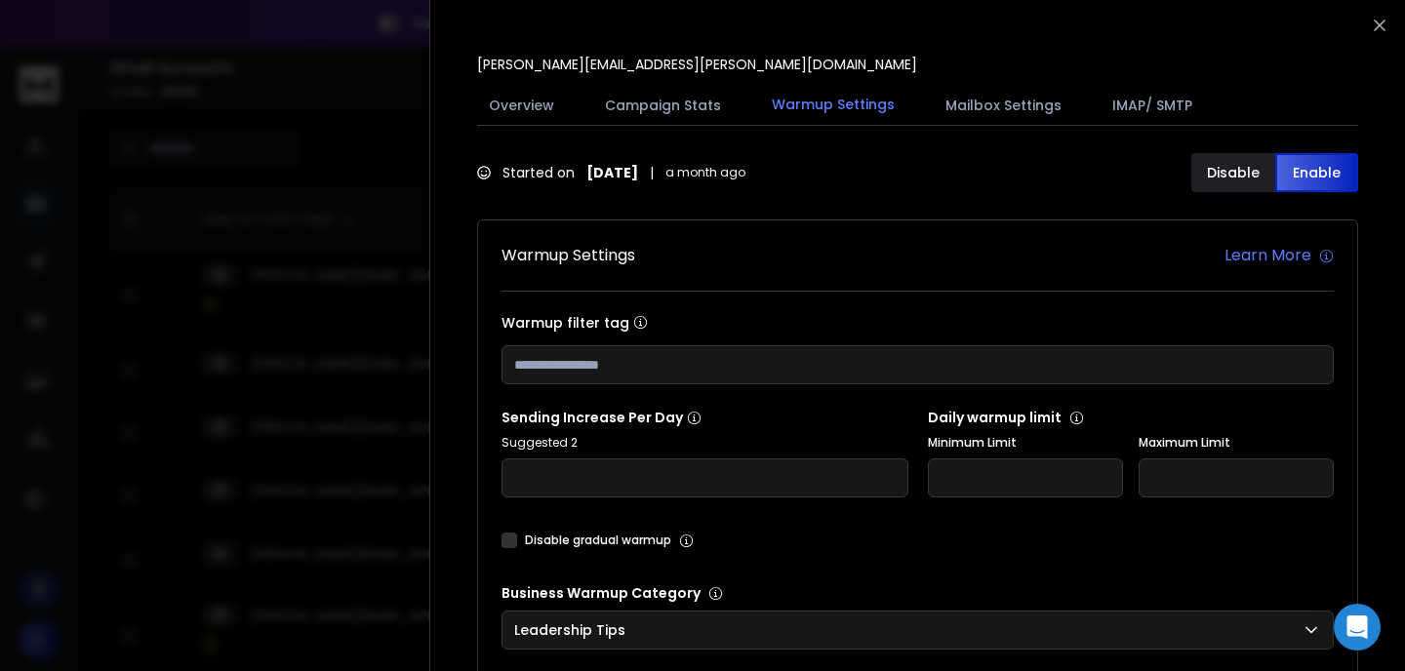
click at [660, 99] on button "Campaign Stats" at bounding box center [662, 105] width 139 height 43
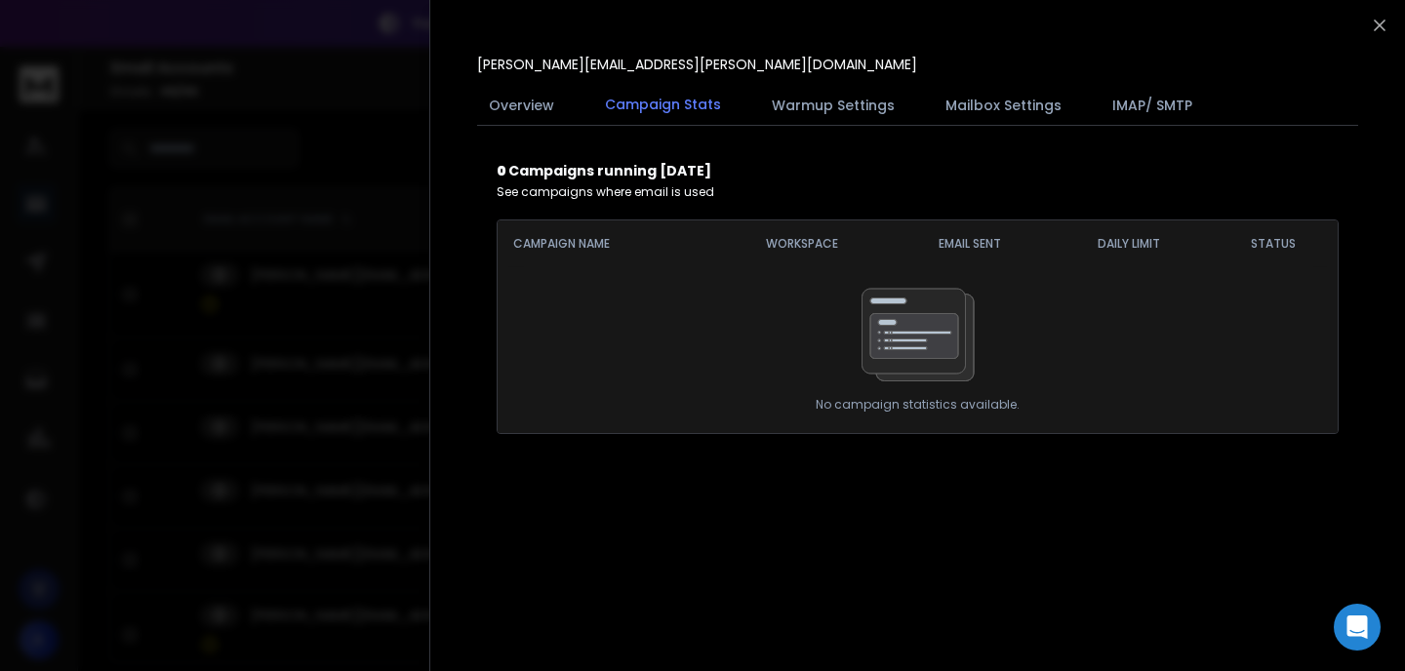
click at [518, 92] on button "Overview" at bounding box center [521, 105] width 89 height 43
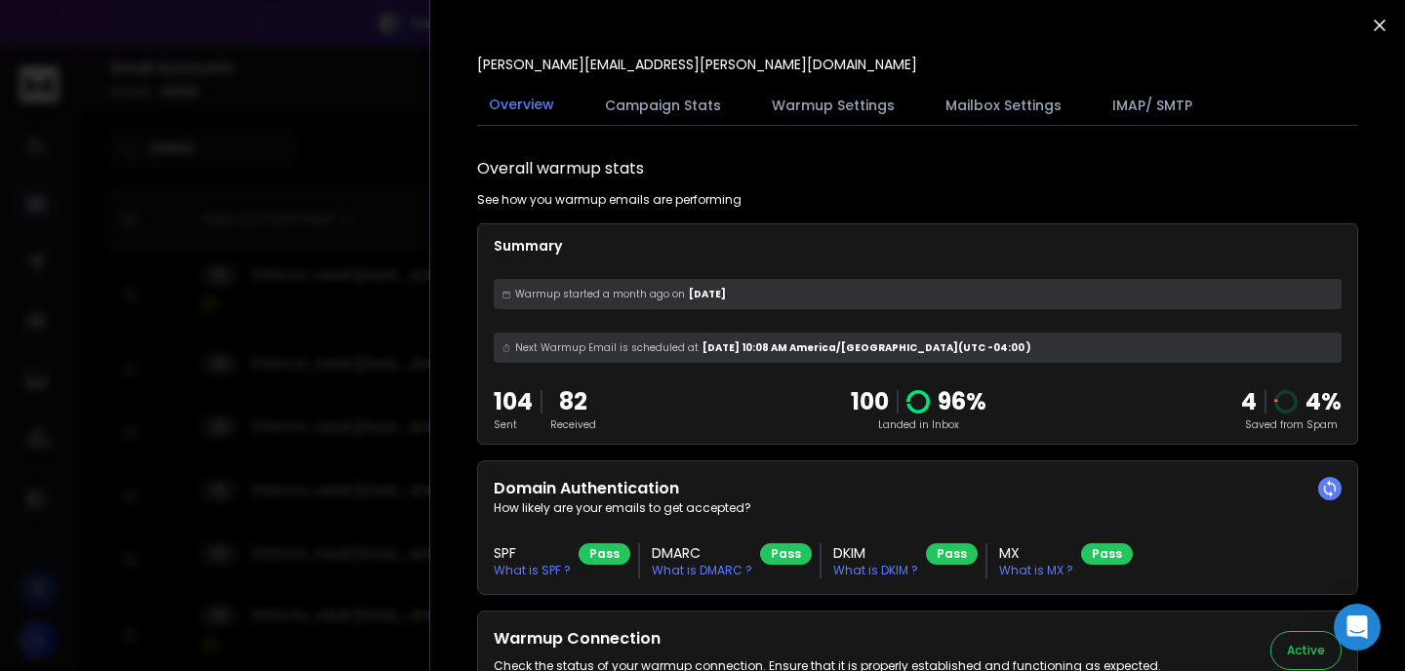
click at [1373, 27] on icon "button" at bounding box center [1380, 26] width 20 height 20
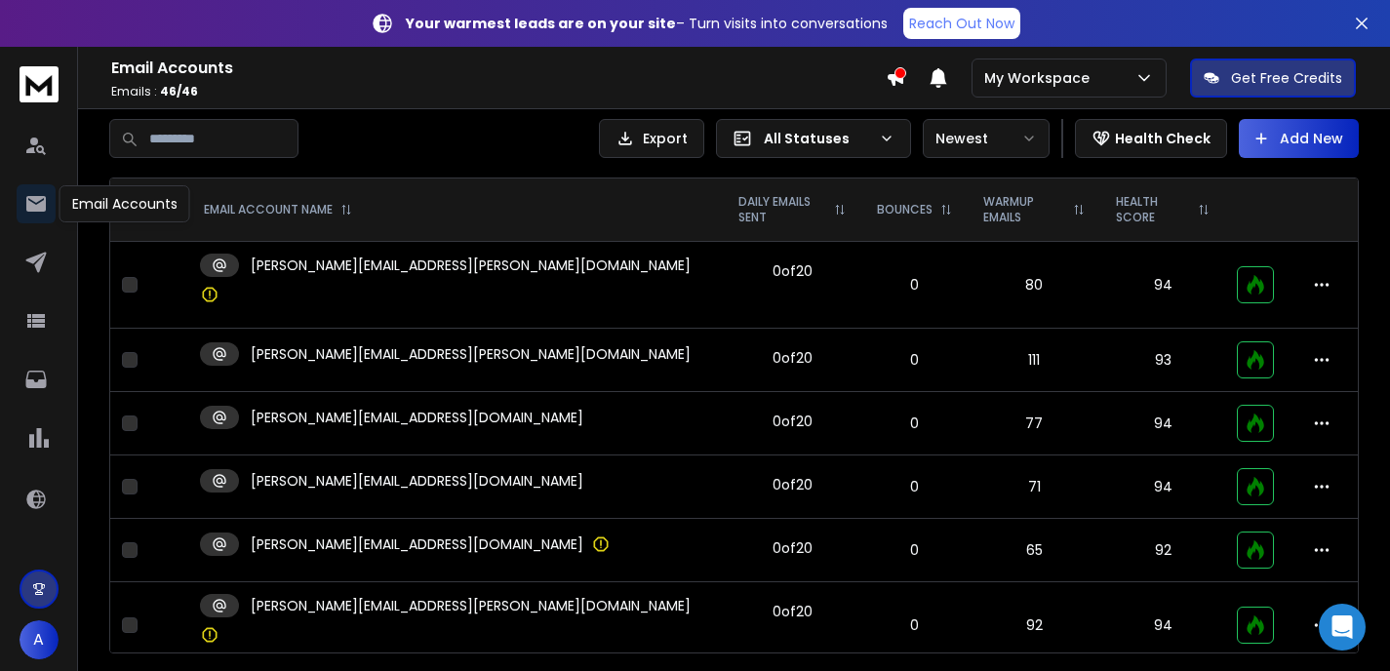
click at [42, 203] on icon at bounding box center [36, 204] width 20 height 16
click at [219, 285] on icon at bounding box center [210, 295] width 20 height 20
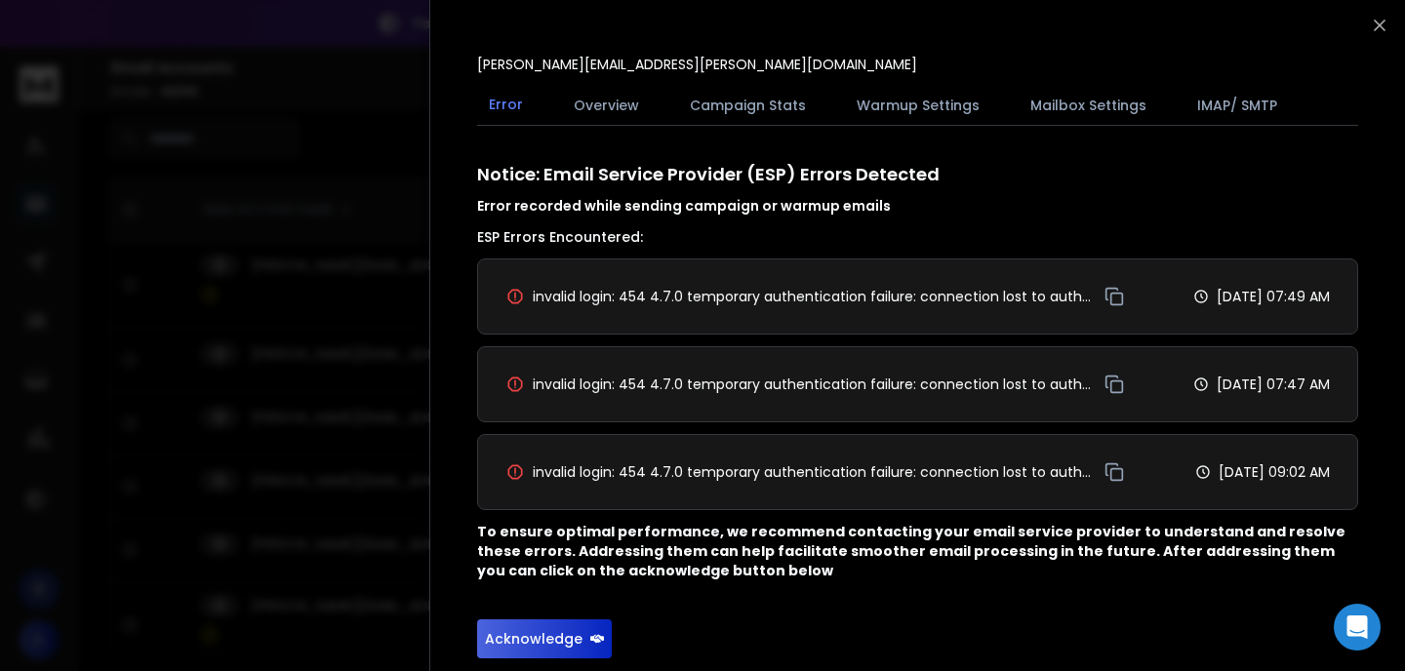
click at [357, 204] on div at bounding box center [702, 335] width 1405 height 671
